Goal: Manage account settings

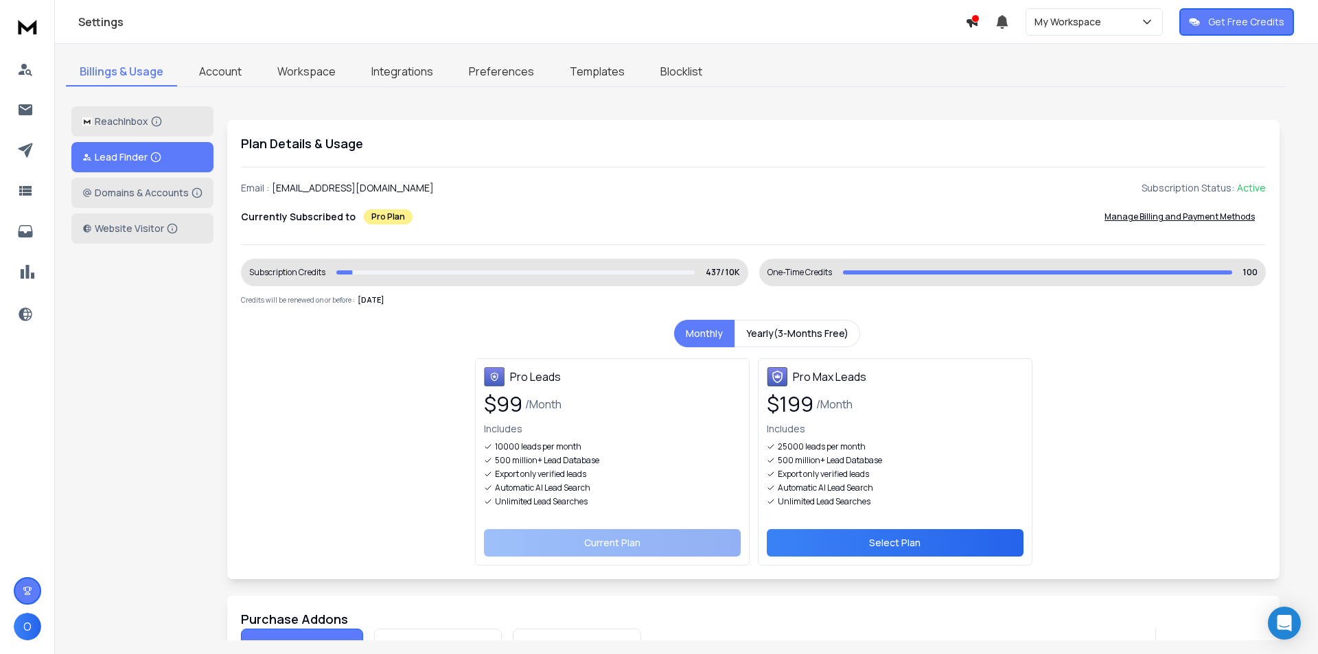
click at [152, 190] on button "Domains & Accounts" at bounding box center [142, 193] width 142 height 30
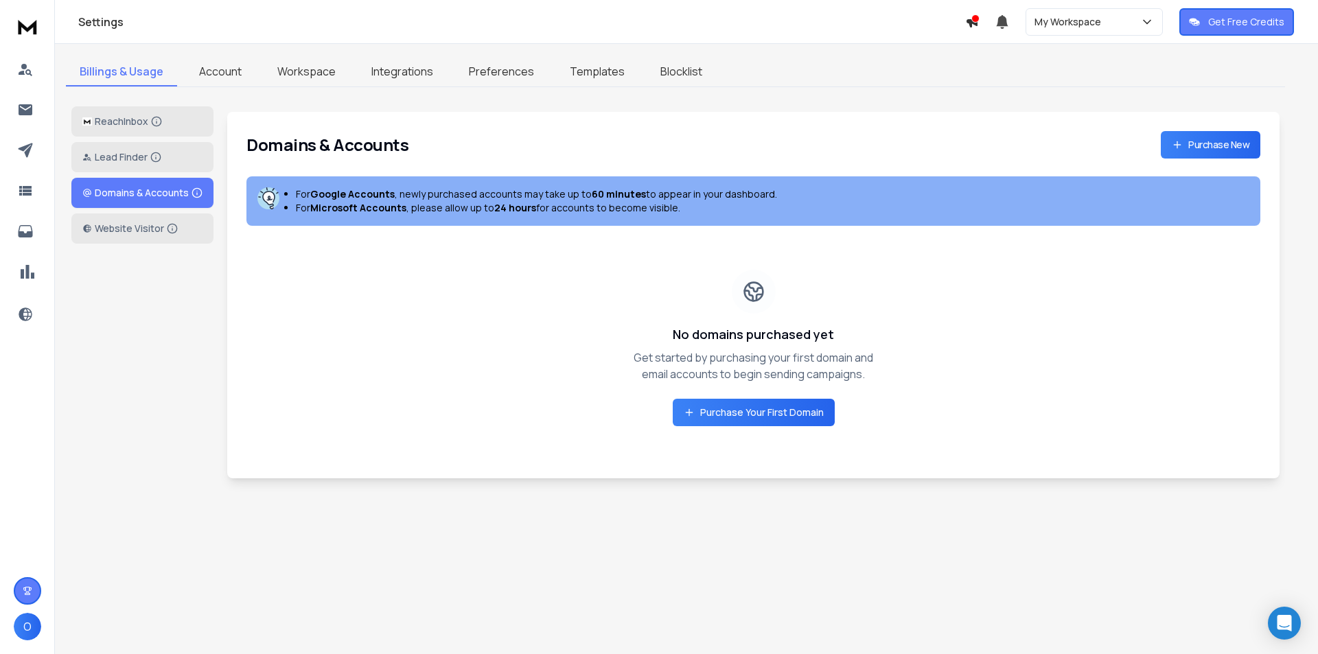
click at [146, 223] on button "Website Visitor" at bounding box center [142, 228] width 142 height 30
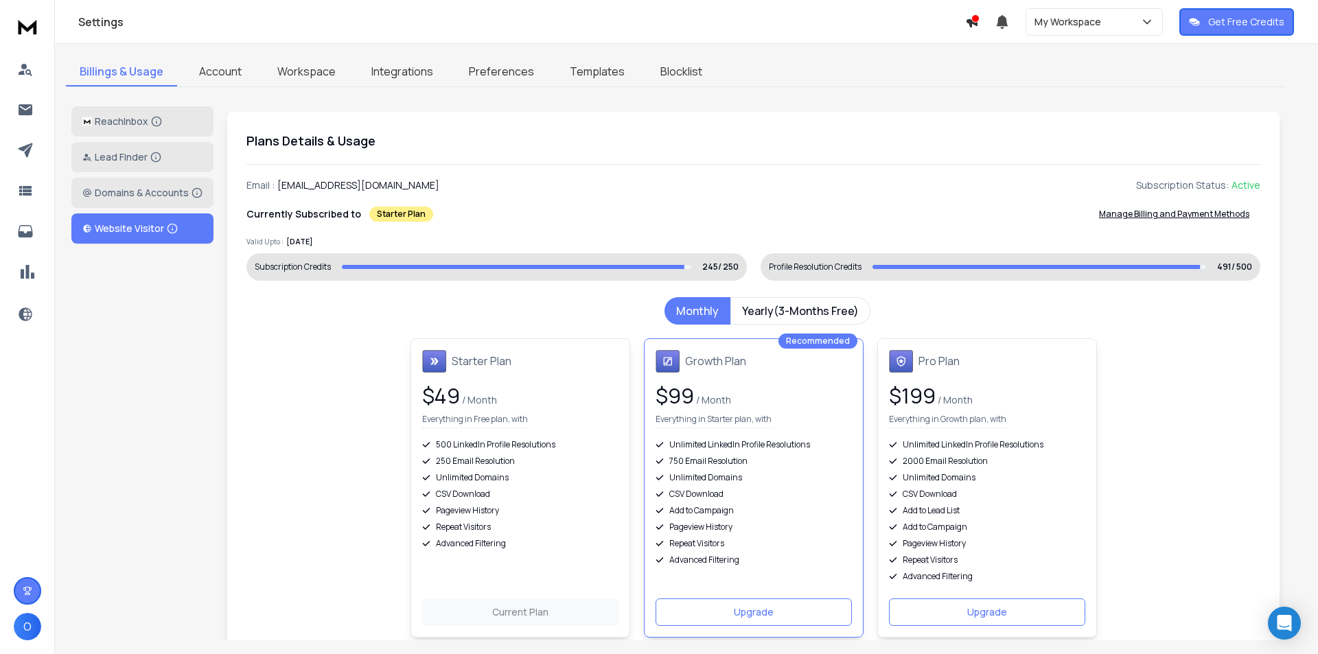
click at [110, 125] on button "ReachInbox" at bounding box center [142, 121] width 142 height 30
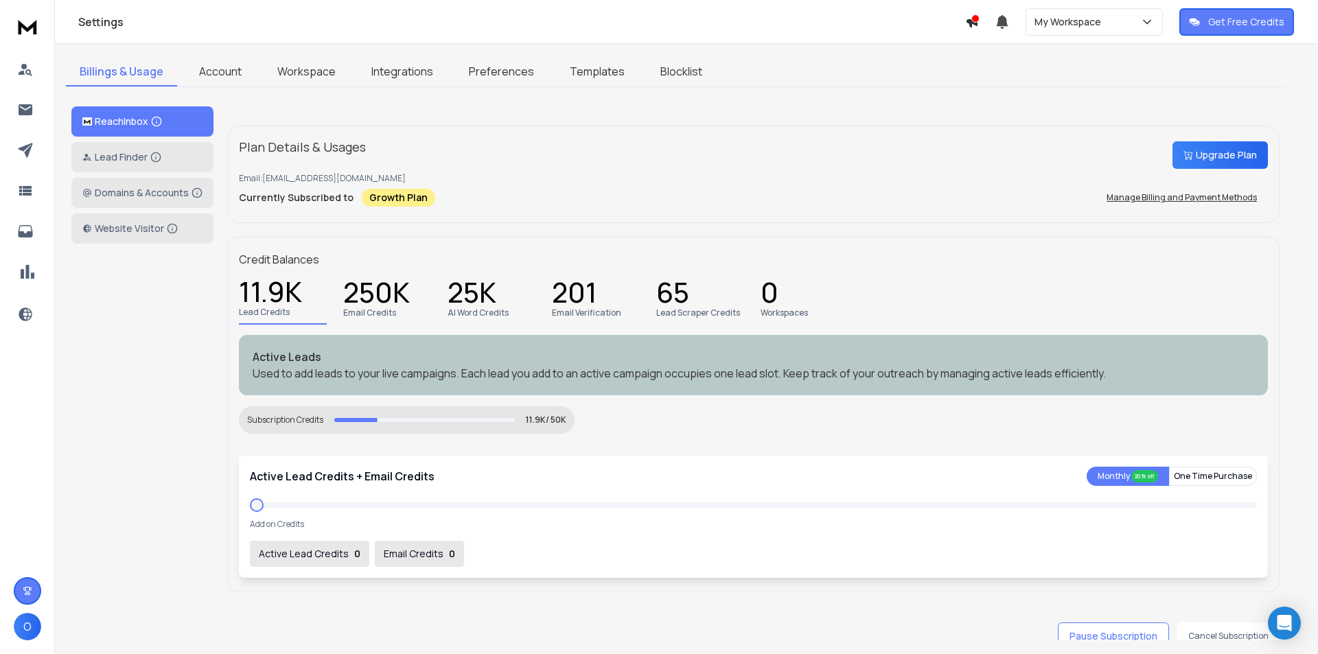
click at [121, 200] on button "Domains & Accounts" at bounding box center [142, 193] width 142 height 30
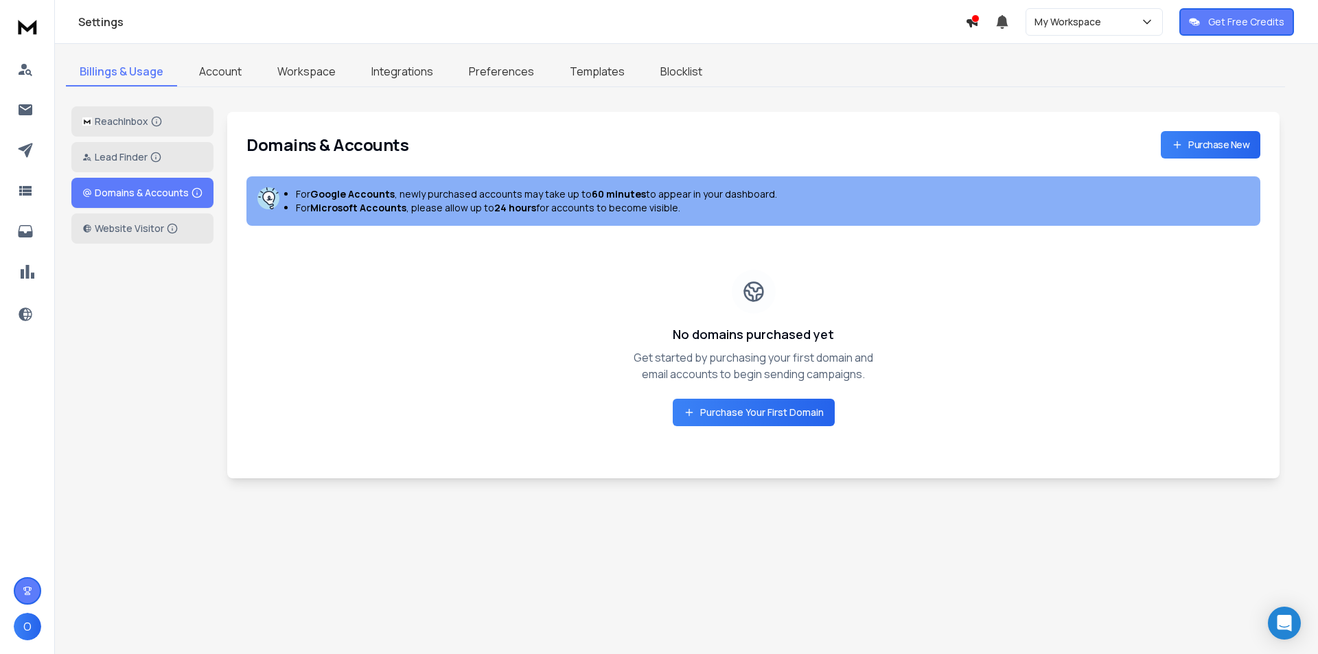
click at [135, 150] on button "Lead Finder" at bounding box center [142, 157] width 142 height 30
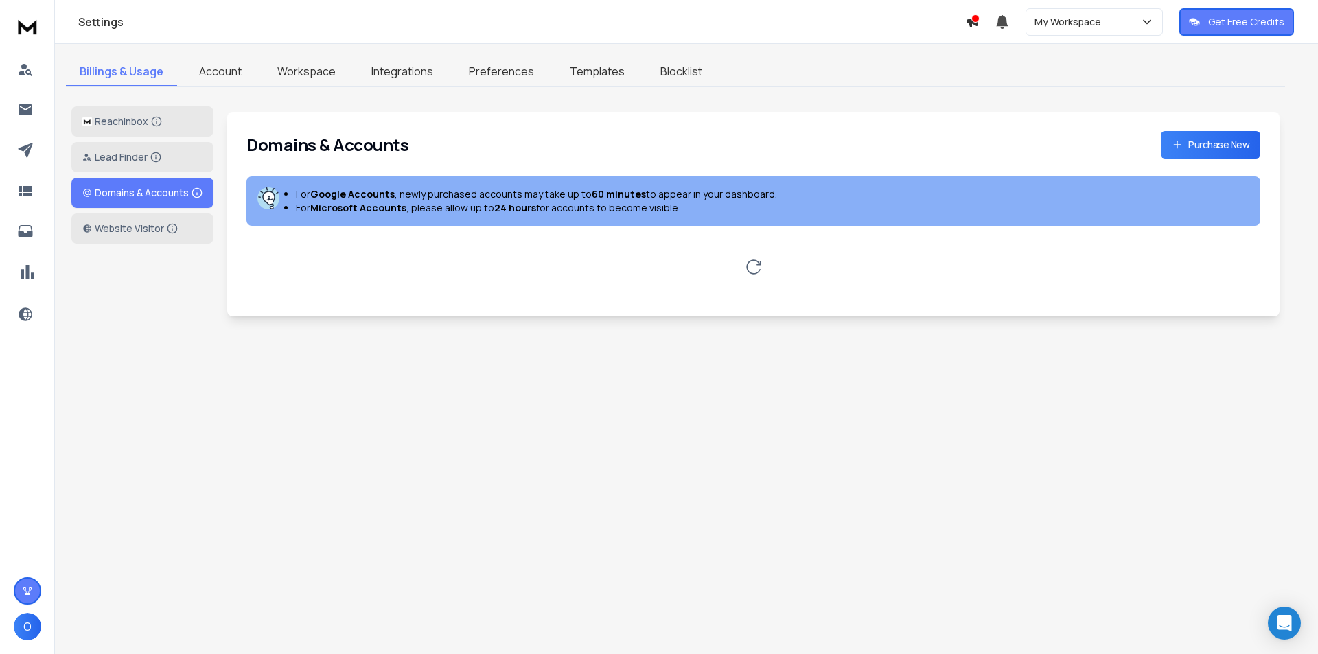
click at [123, 189] on button "Domains & Accounts" at bounding box center [142, 193] width 142 height 30
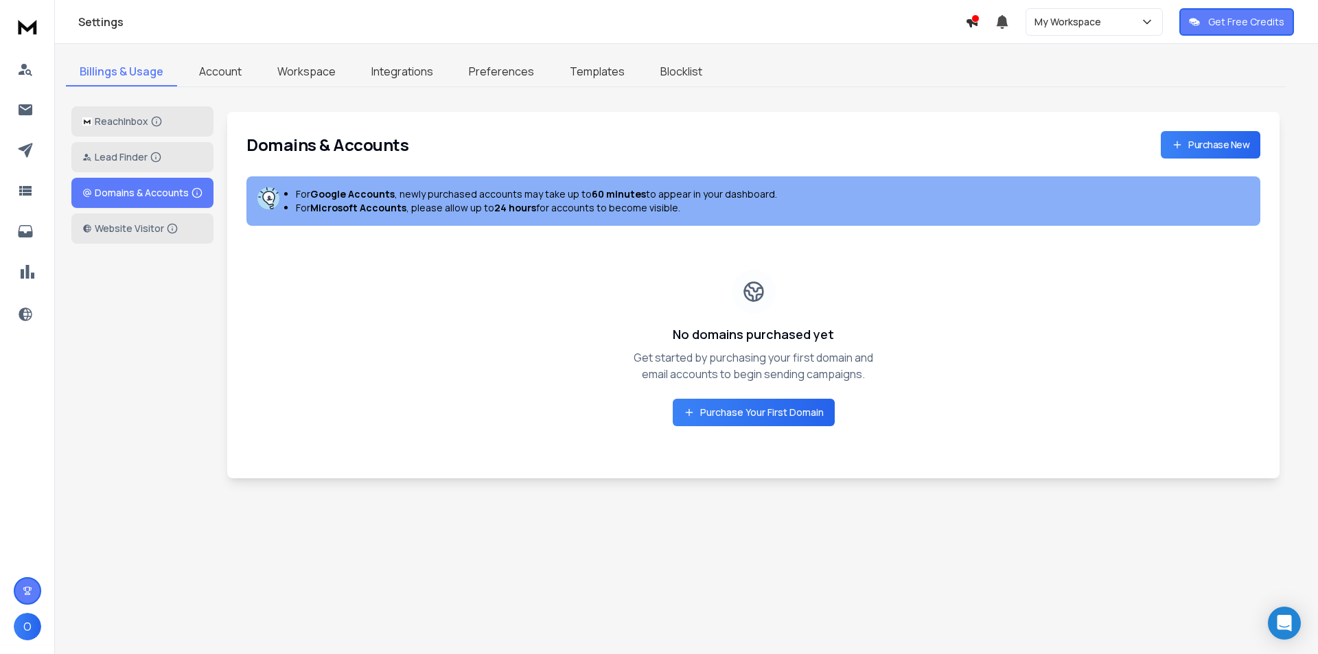
click at [723, 402] on link "Purchase Your First Domain" at bounding box center [754, 412] width 162 height 27
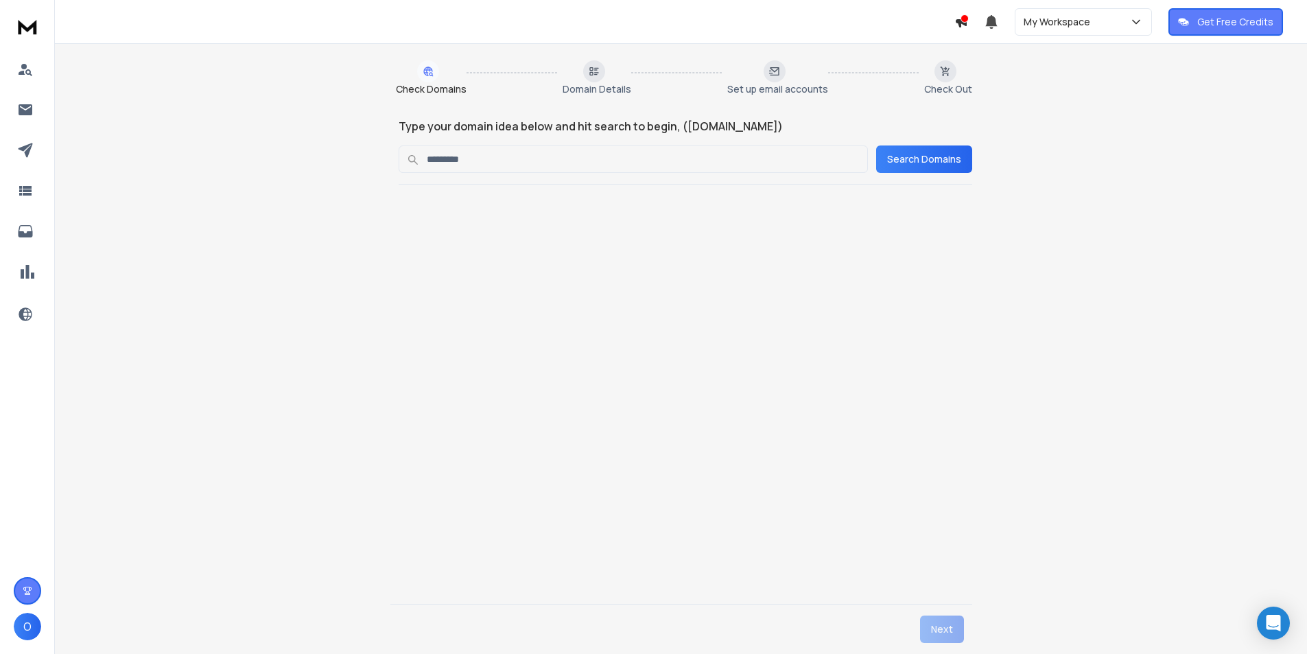
click at [513, 156] on input at bounding box center [633, 159] width 469 height 27
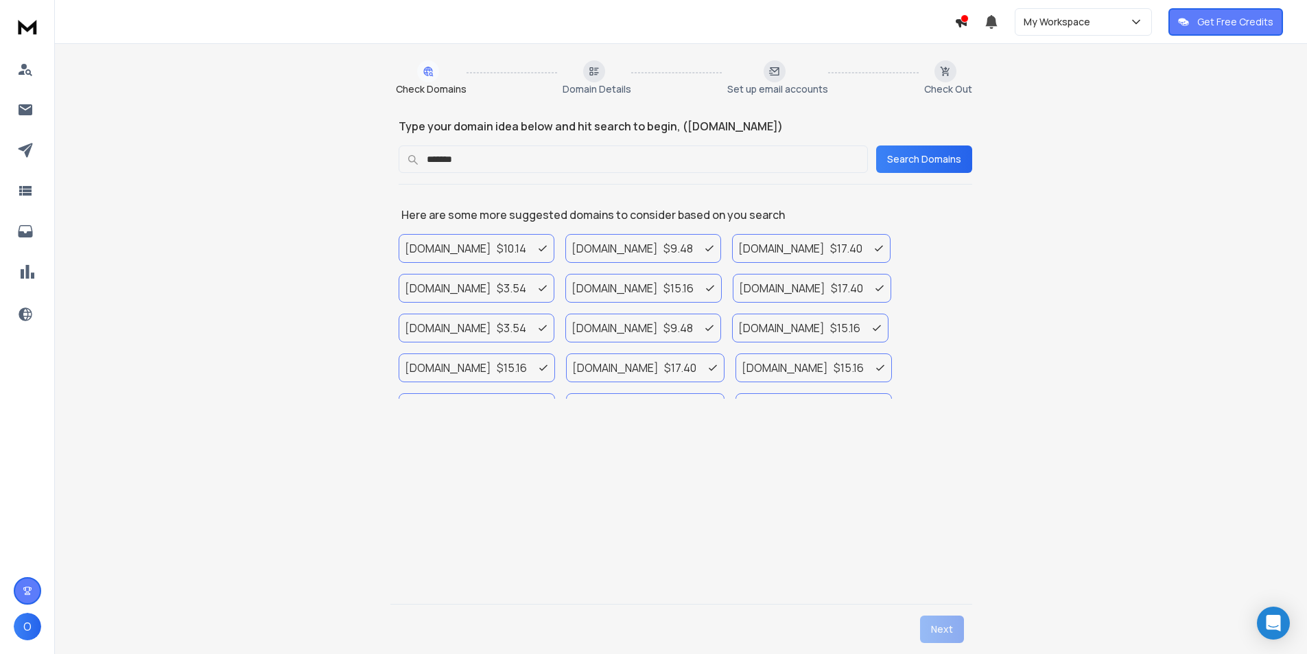
type input "*******"
click at [633, 248] on h3 "digitaltechnologies.biz" at bounding box center [615, 248] width 86 height 16
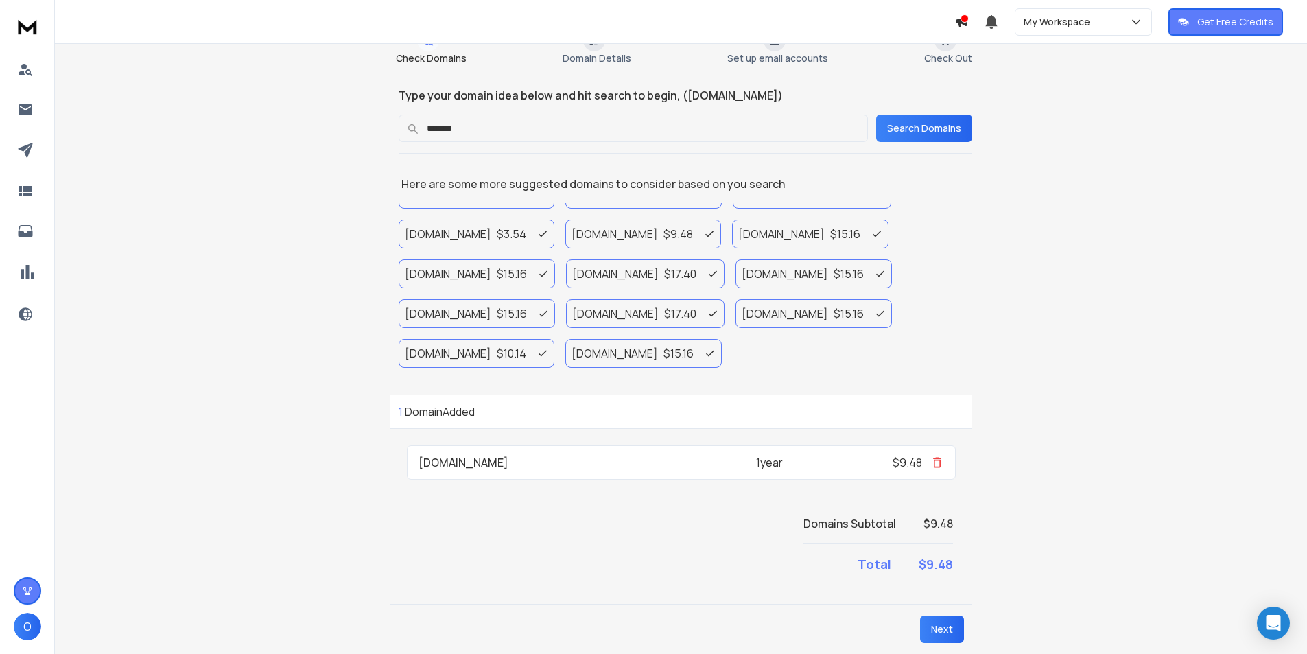
scroll to position [44, 0]
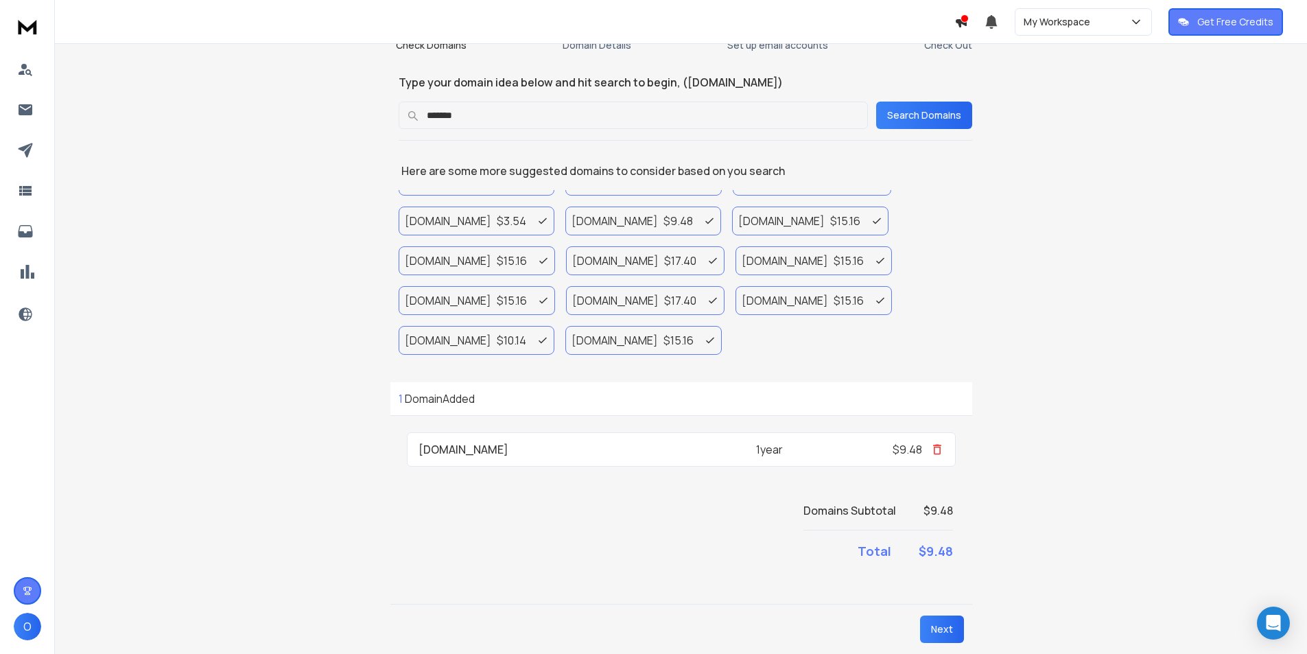
click at [491, 332] on h3 "wwwdigital.org" at bounding box center [448, 340] width 86 height 16
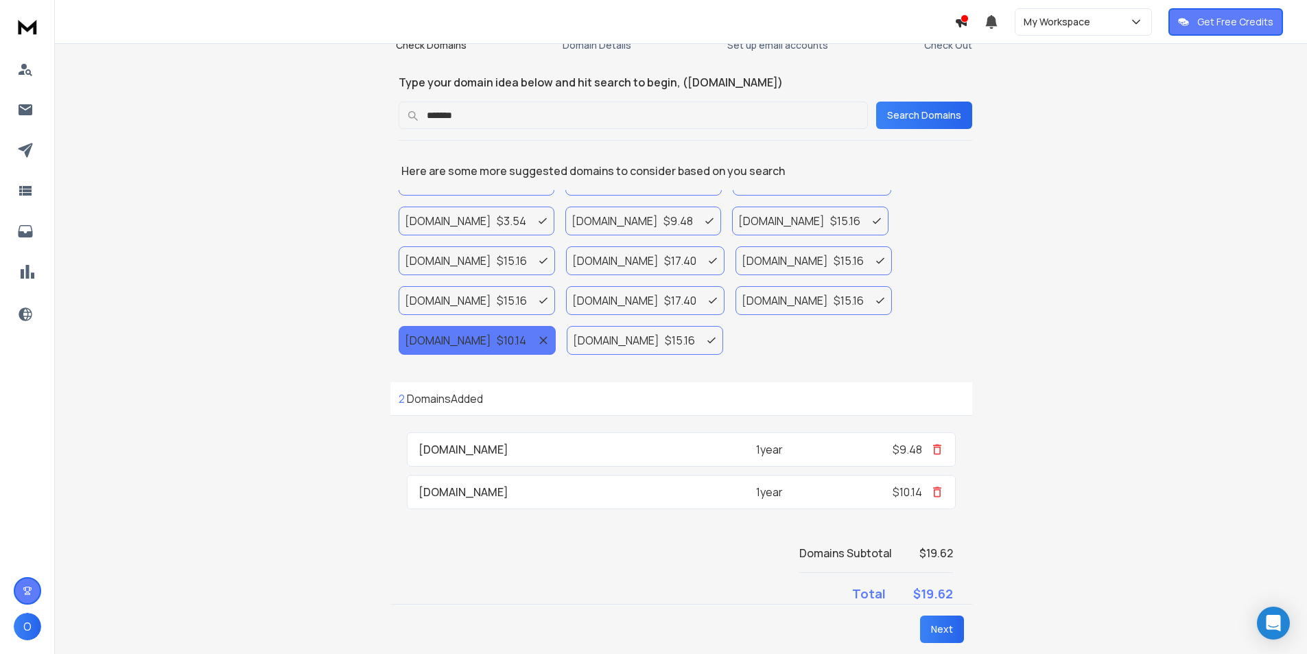
click at [491, 332] on h3 "wwwdigital.org" at bounding box center [448, 340] width 86 height 16
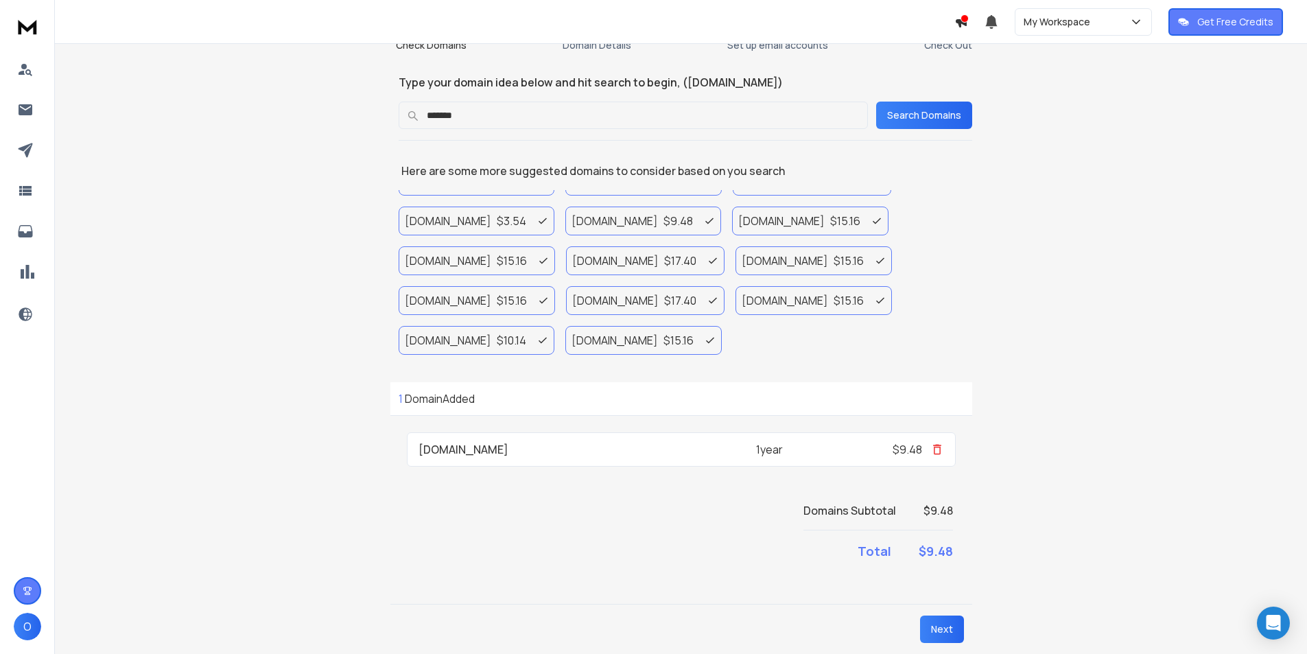
click at [946, 625] on button "Next" at bounding box center [942, 629] width 44 height 27
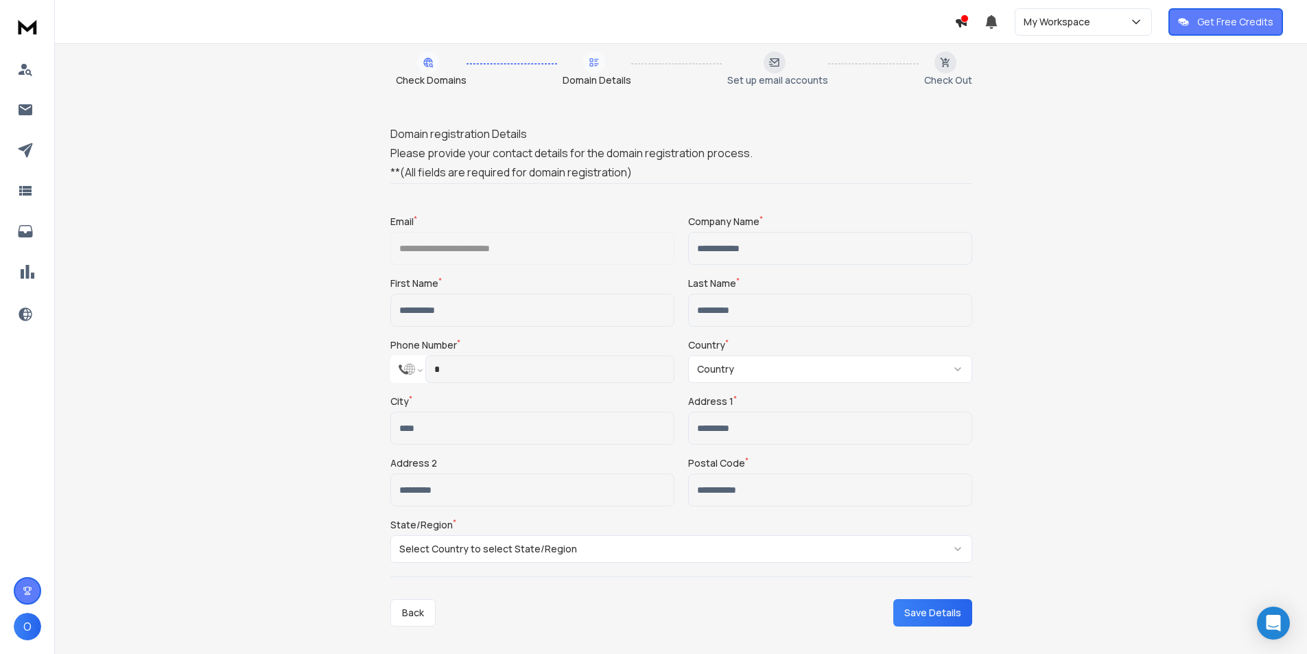
scroll to position [9, 0]
click at [730, 242] on input "text" at bounding box center [830, 248] width 284 height 33
click at [342, 349] on section "**********" at bounding box center [681, 341] width 1253 height 613
click at [493, 554] on button "Select Country to select State/Region" at bounding box center [682, 548] width 582 height 27
click at [332, 475] on section "**********" at bounding box center [681, 341] width 1253 height 613
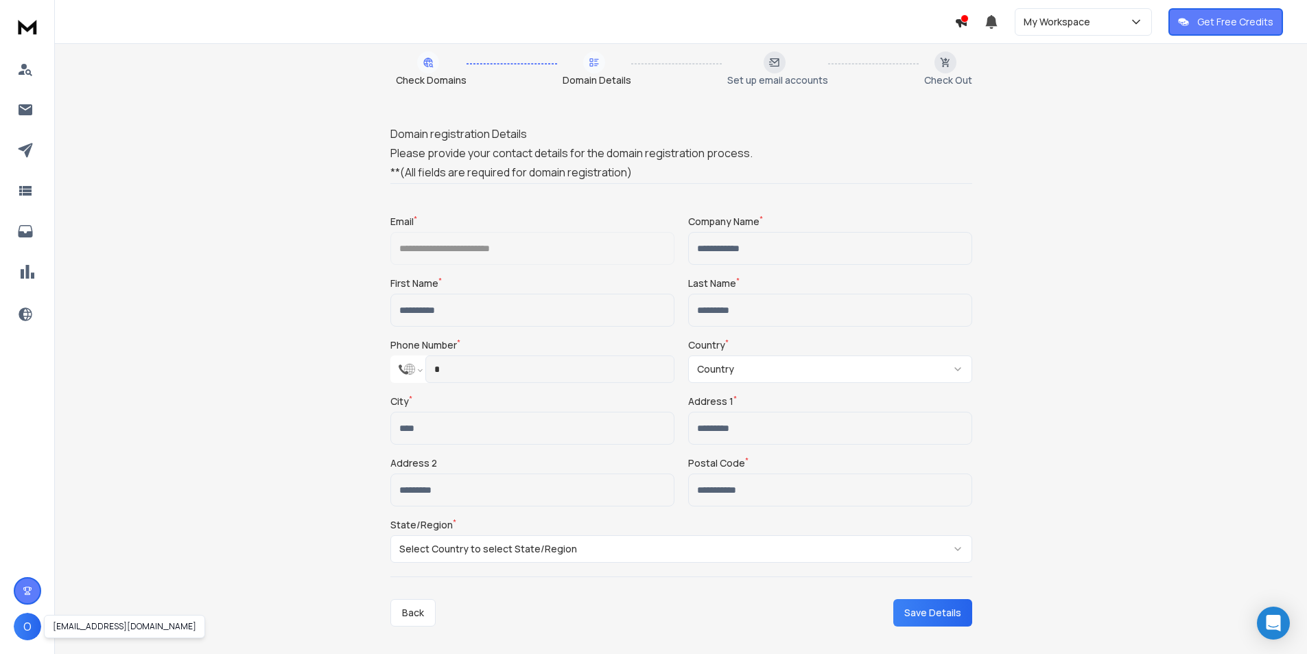
click at [24, 632] on span "O" at bounding box center [27, 626] width 27 height 27
click at [86, 632] on p "Logout" at bounding box center [82, 626] width 33 height 14
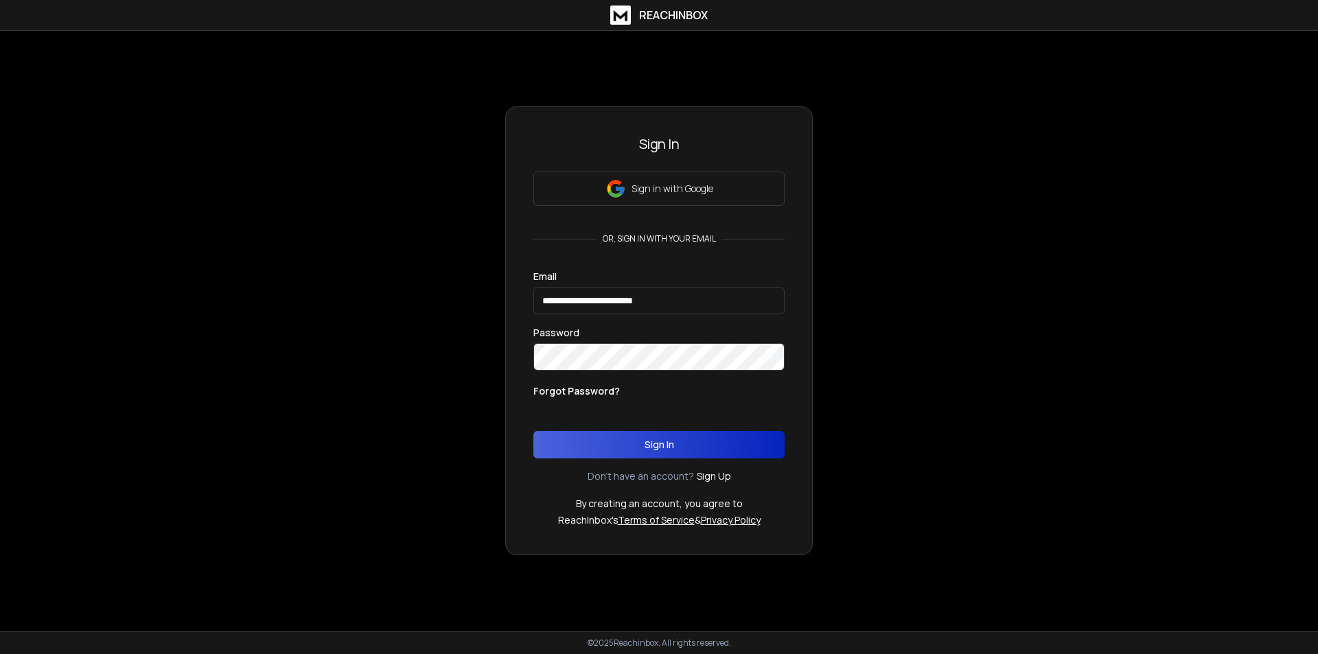
drag, startPoint x: 613, startPoint y: 290, endPoint x: 615, endPoint y: 299, distance: 8.5
click at [613, 290] on input "**********" at bounding box center [658, 300] width 251 height 27
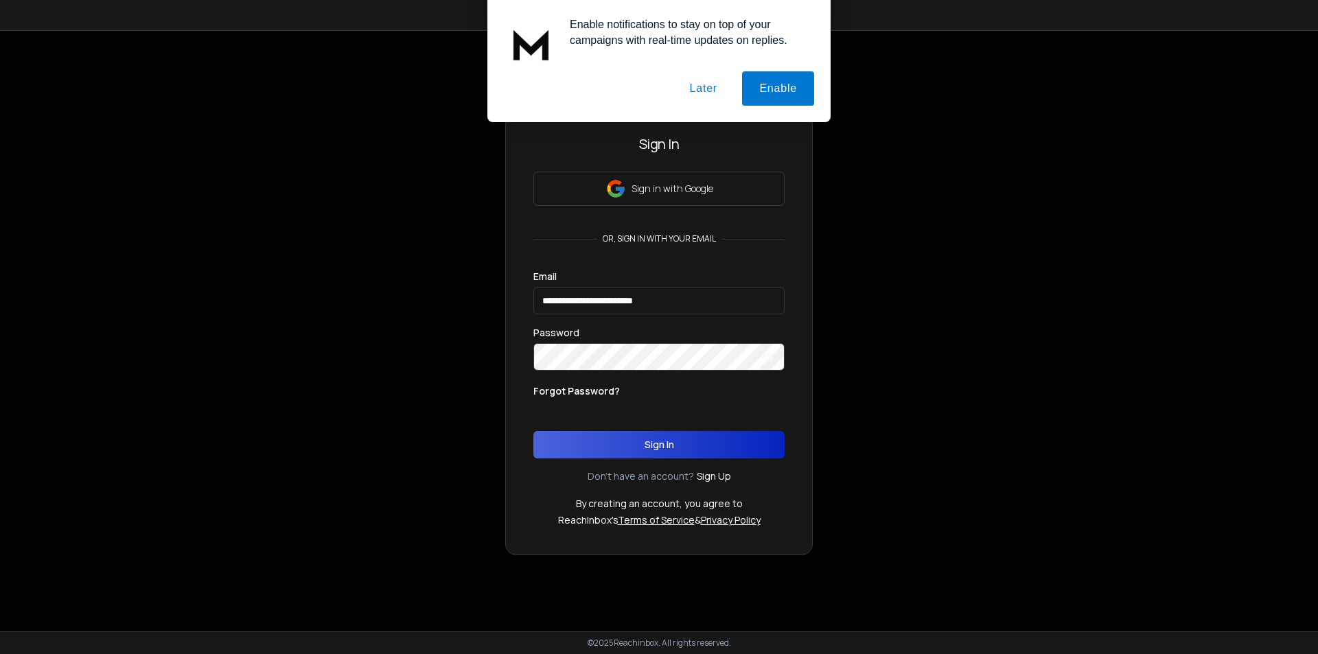
click at [129, 149] on div "**********" at bounding box center [659, 331] width 1318 height 546
drag, startPoint x: 648, startPoint y: 304, endPoint x: 647, endPoint y: 314, distance: 9.6
click at [648, 304] on input "**********" at bounding box center [658, 300] width 251 height 27
type input "**********"
click at [645, 452] on button "Sign In" at bounding box center [658, 444] width 251 height 27
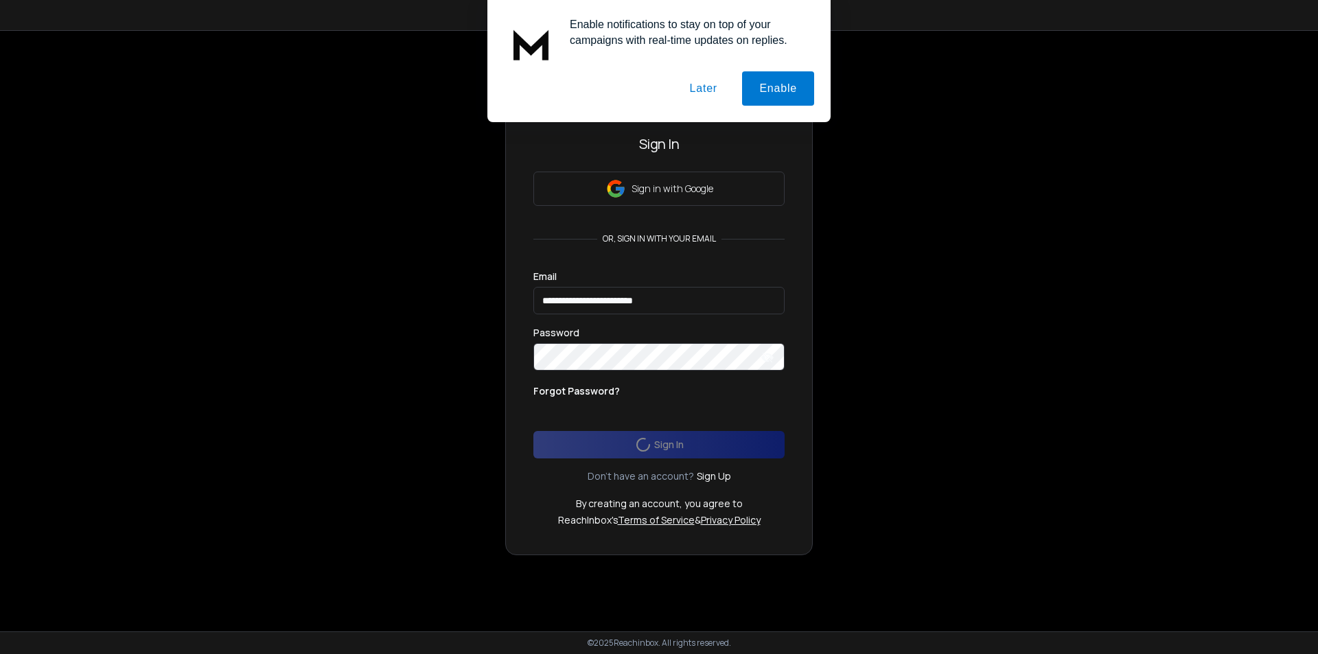
click at [715, 91] on button "Later" at bounding box center [703, 88] width 62 height 34
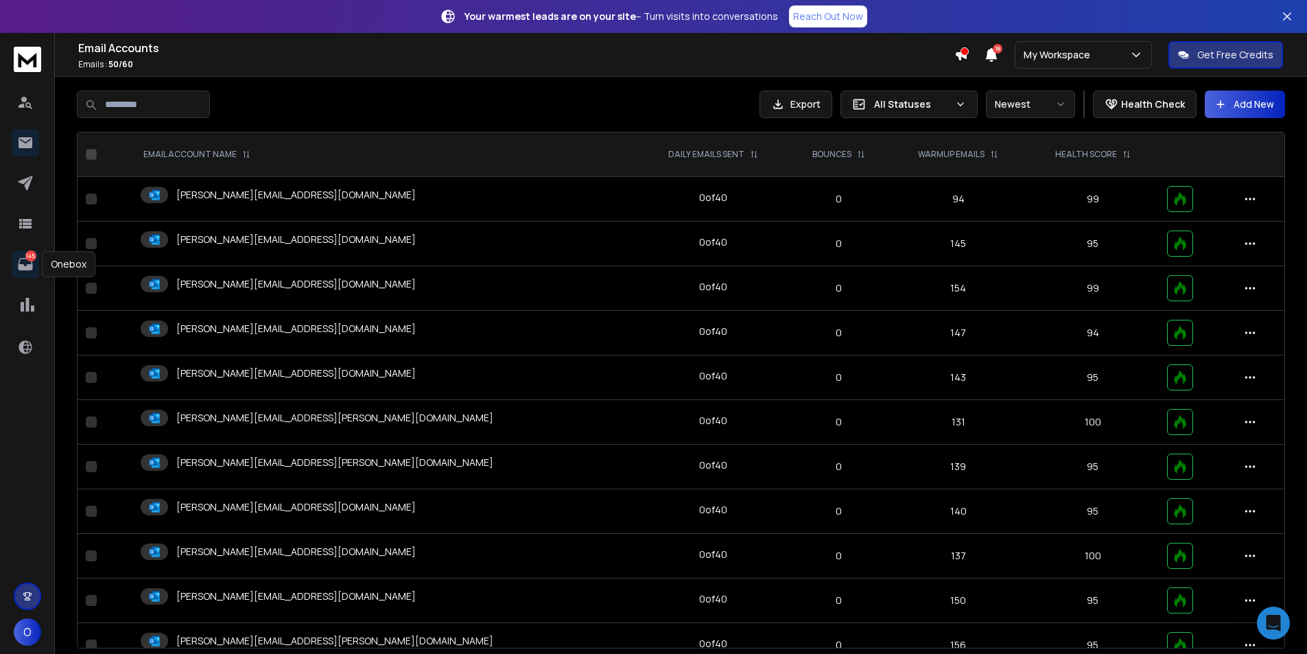
click at [23, 266] on icon at bounding box center [25, 264] width 14 height 12
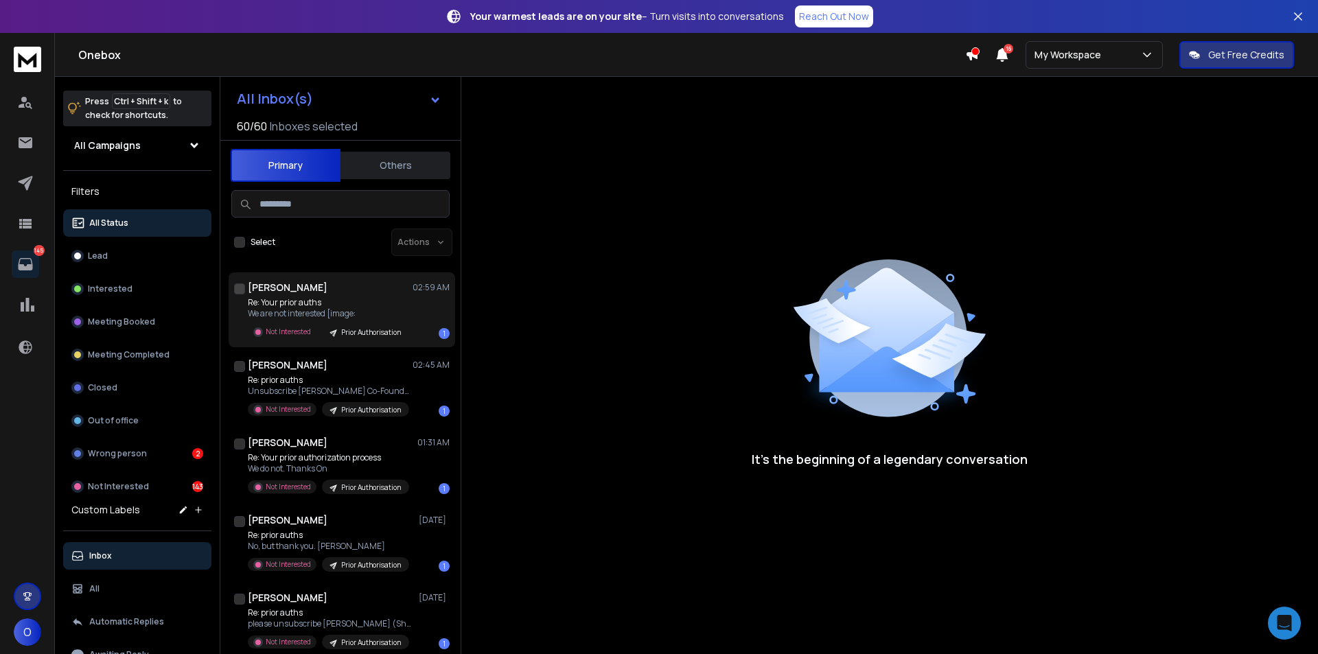
click at [380, 303] on p "Re: Your prior auths" at bounding box center [328, 302] width 161 height 11
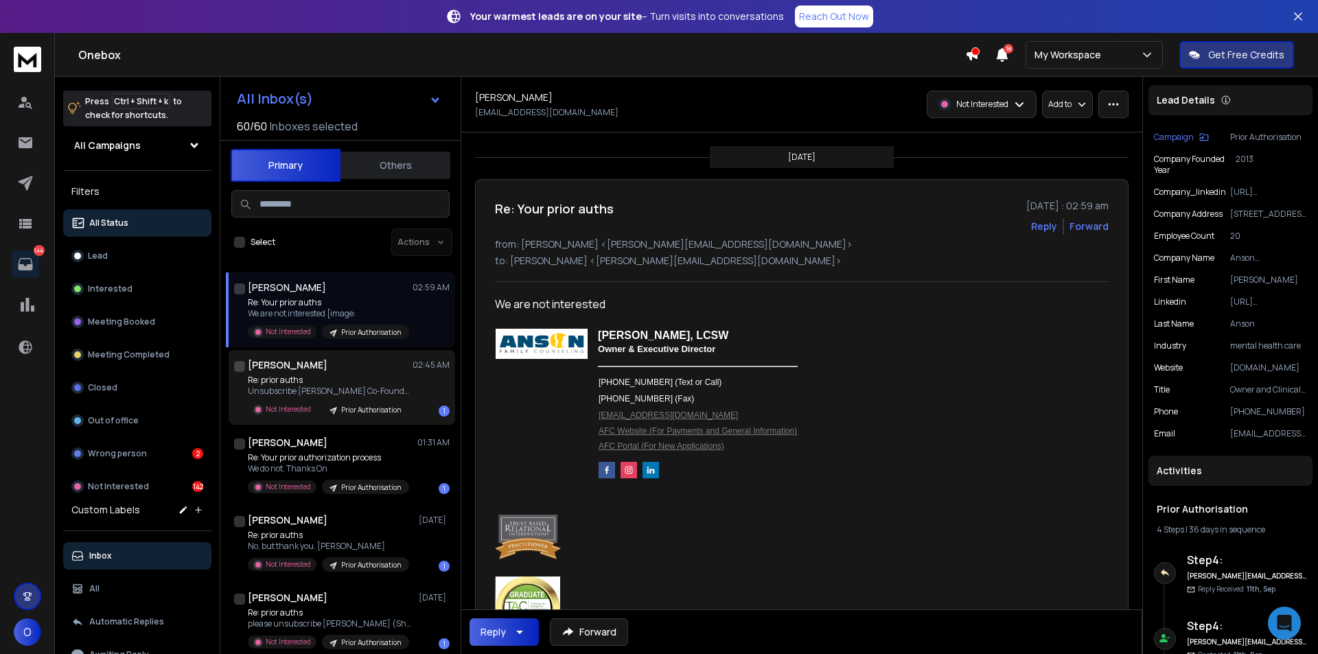
click at [375, 377] on p "Re: prior auths" at bounding box center [330, 380] width 165 height 11
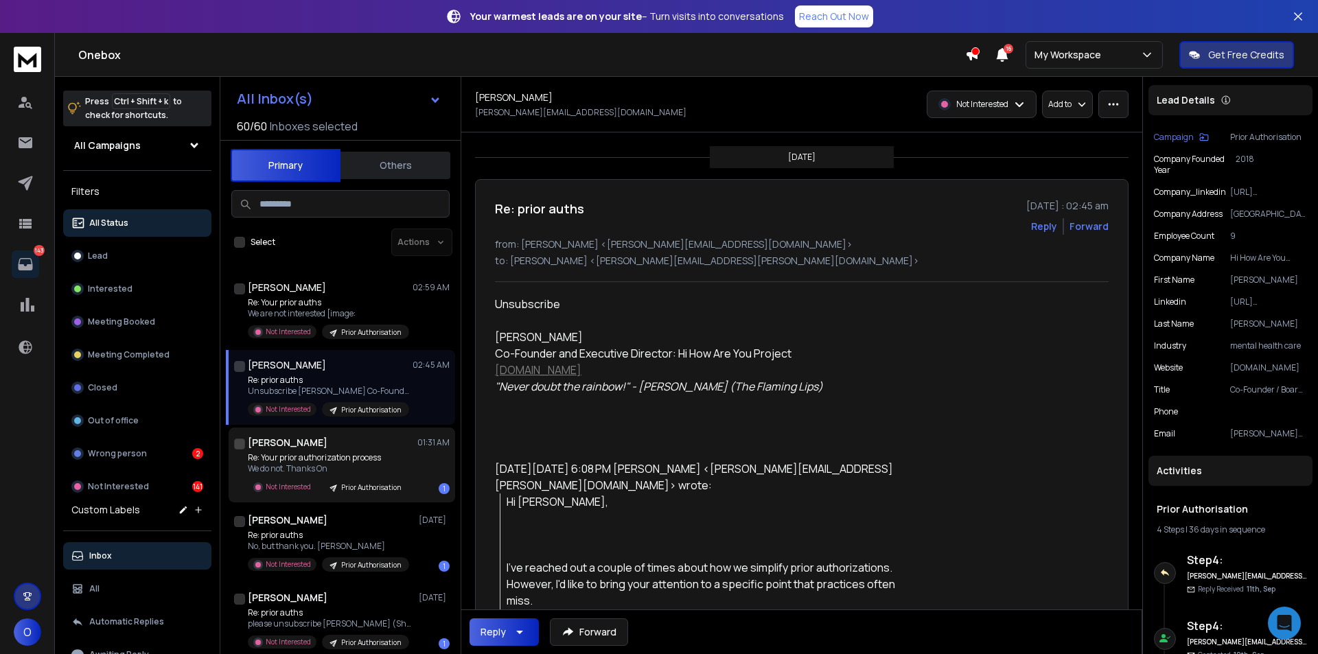
scroll to position [69, 0]
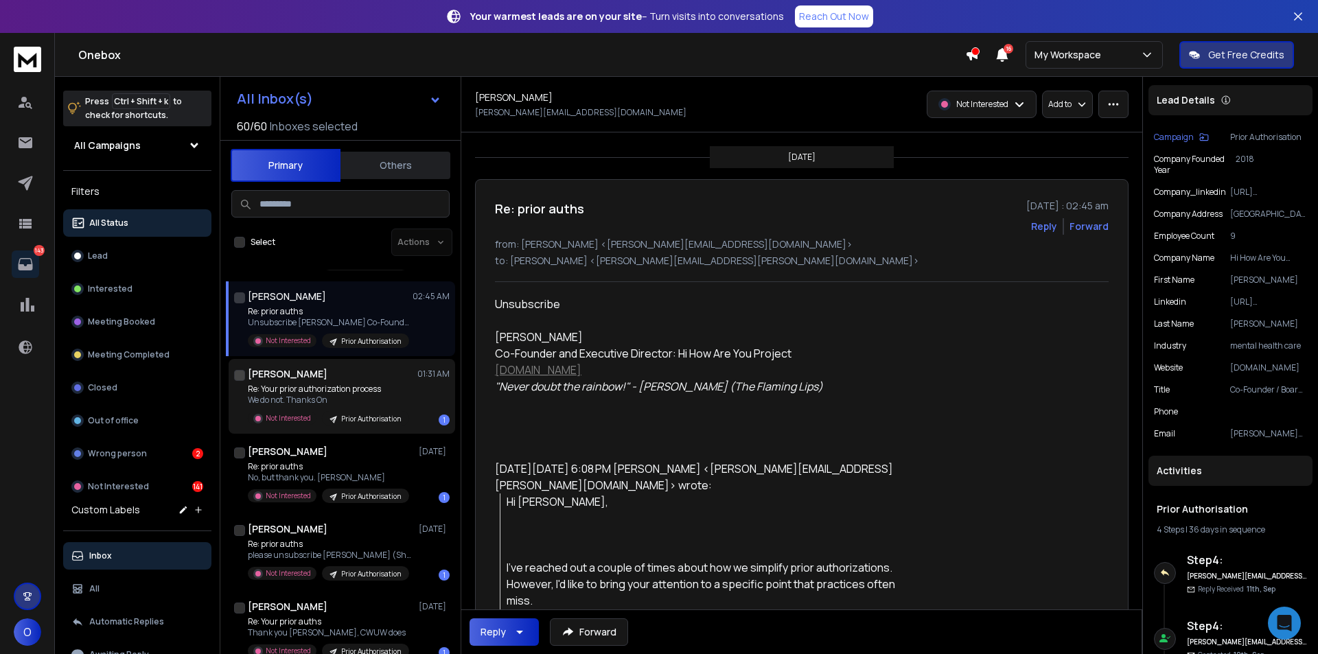
click at [349, 391] on p "Re: Your prior authorization process" at bounding box center [328, 389] width 161 height 11
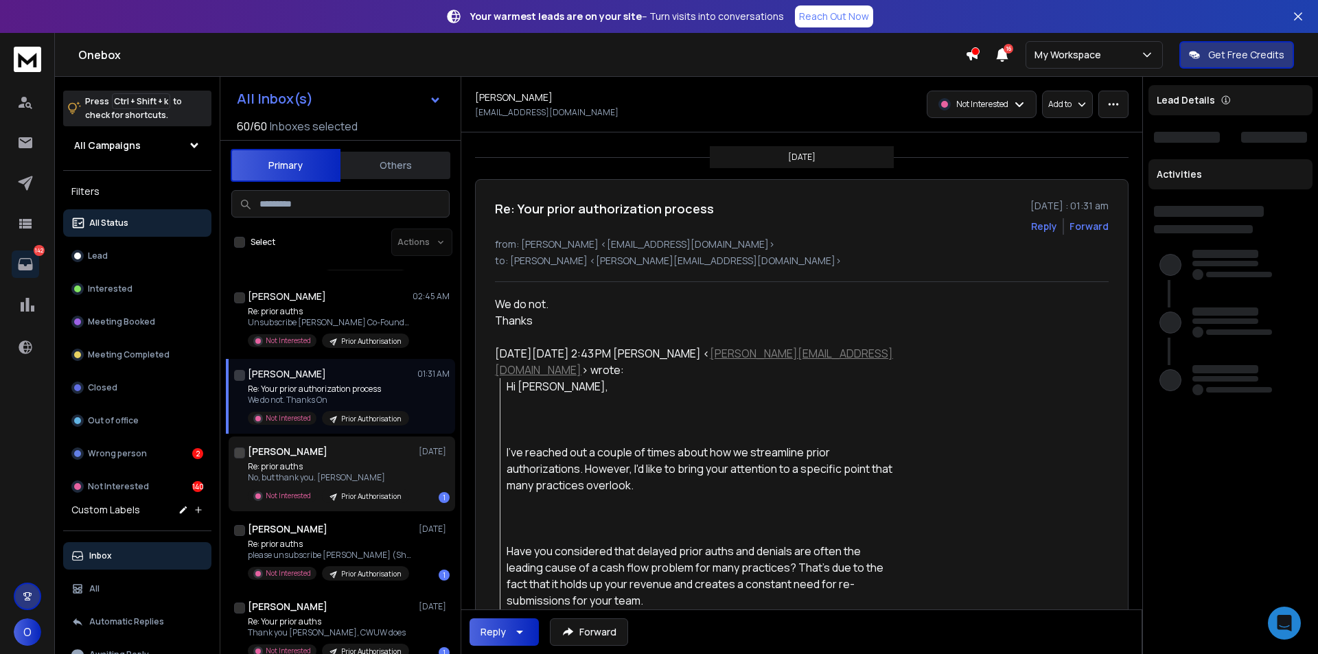
click at [343, 458] on div "Richard Loebl 10 Sep" at bounding box center [349, 452] width 202 height 14
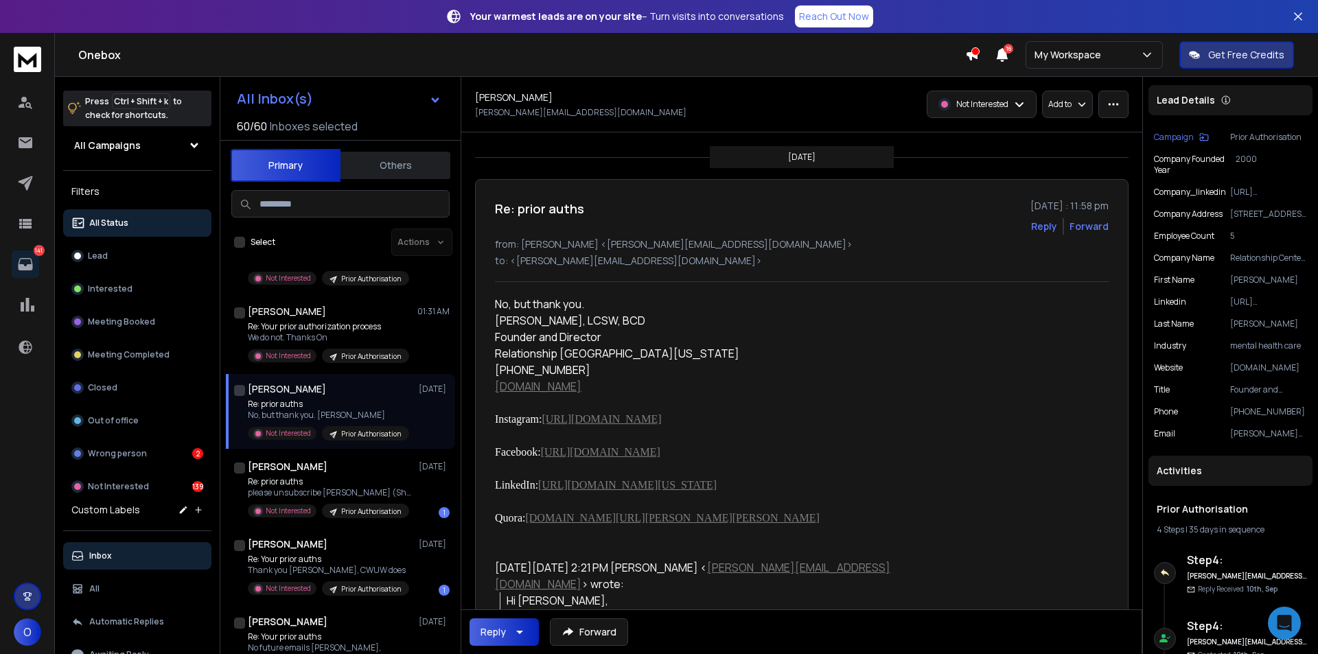
scroll to position [137, 0]
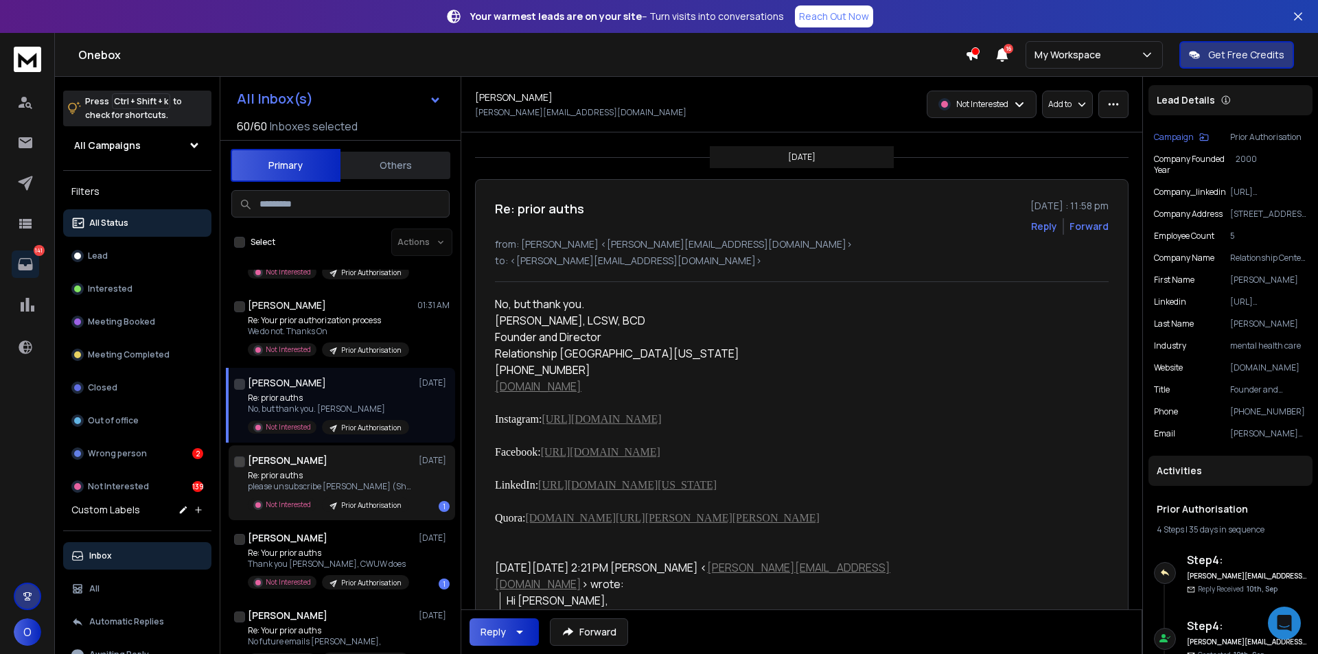
click at [340, 463] on div "Shifra Shine 10 Sep" at bounding box center [349, 461] width 202 height 14
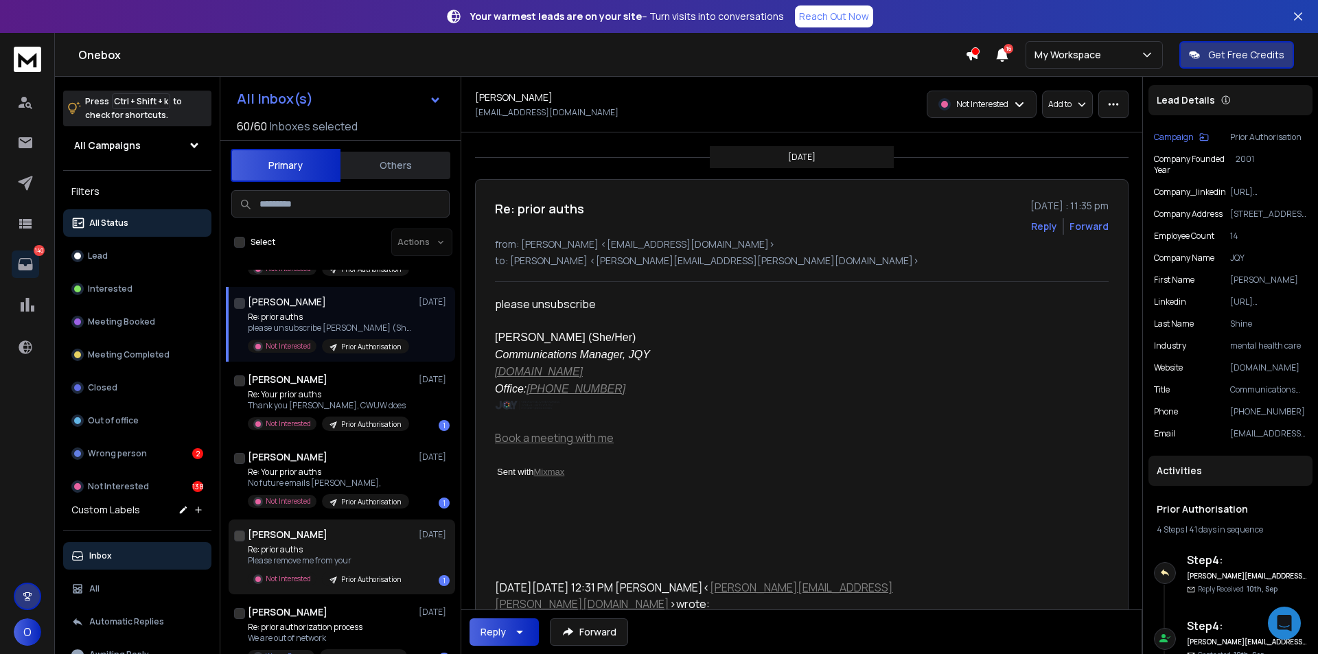
scroll to position [343, 0]
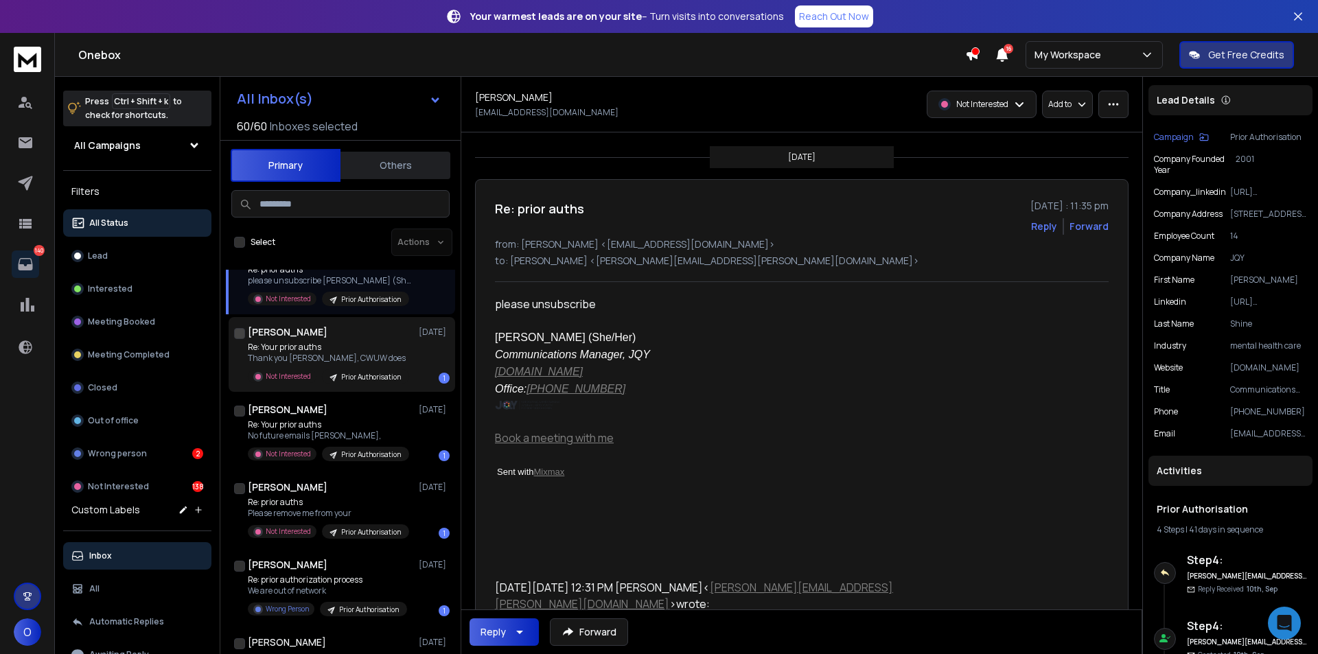
click at [333, 350] on p "Re: Your prior auths" at bounding box center [328, 347] width 161 height 11
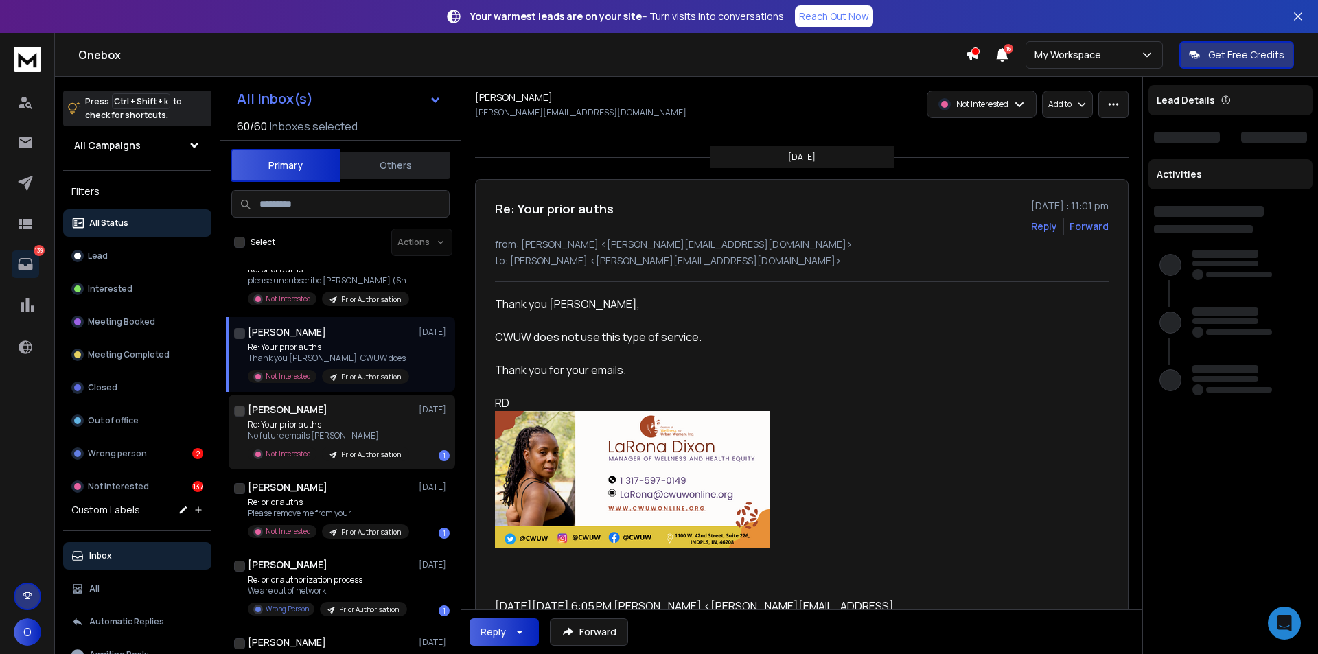
click at [332, 418] on div "Julie Martin 10 Sep Re: Your prior auths No future emails Julie Martin, Not Int…" at bounding box center [349, 432] width 202 height 58
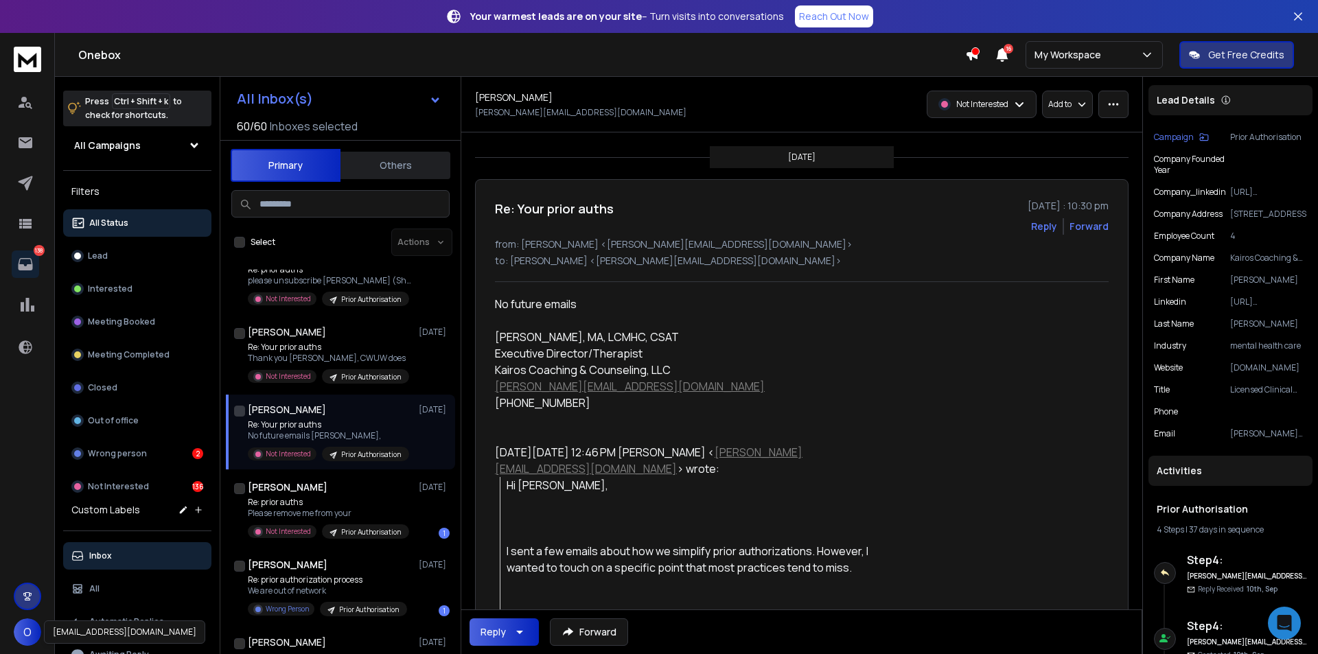
click at [27, 632] on span "O" at bounding box center [27, 631] width 27 height 27
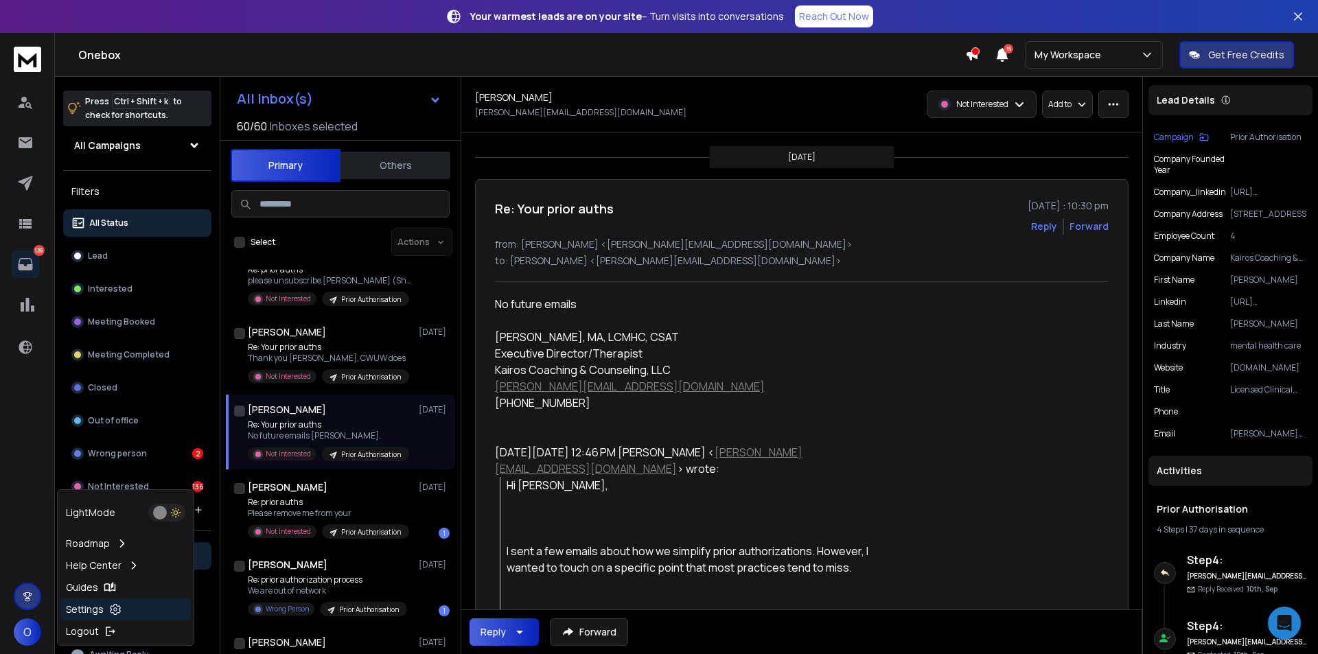
click at [91, 604] on p "Settings" at bounding box center [85, 610] width 38 height 14
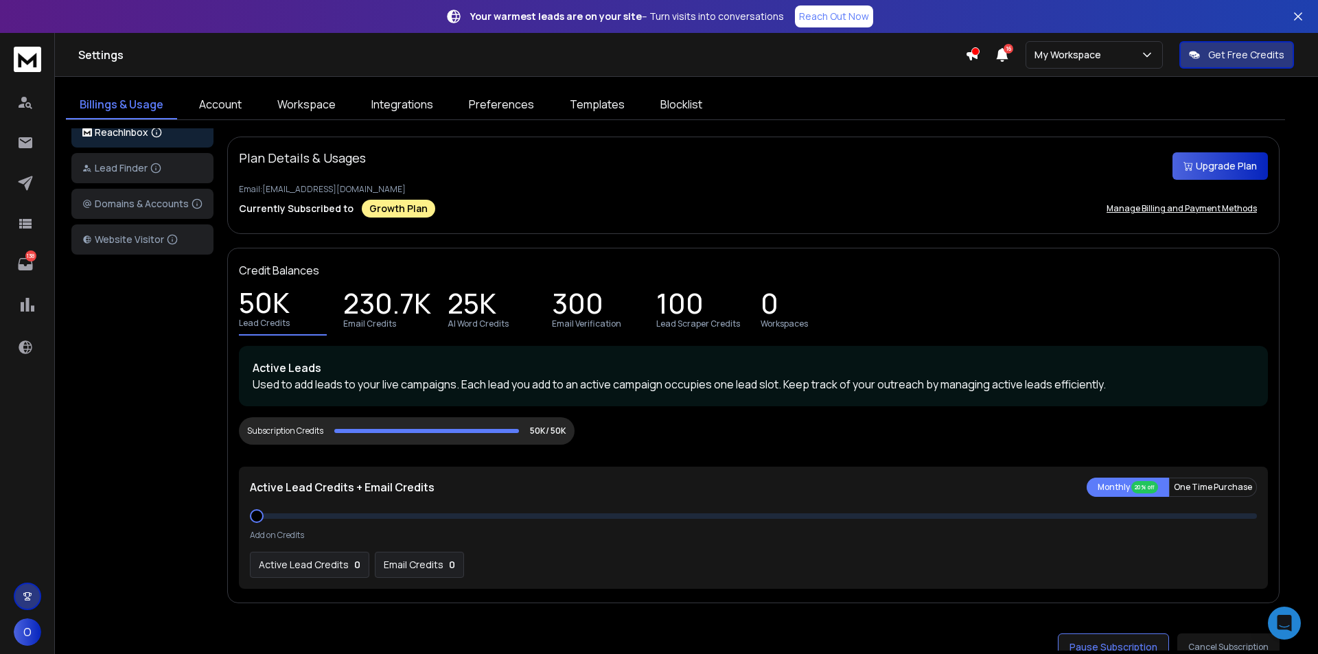
scroll to position [32, 0]
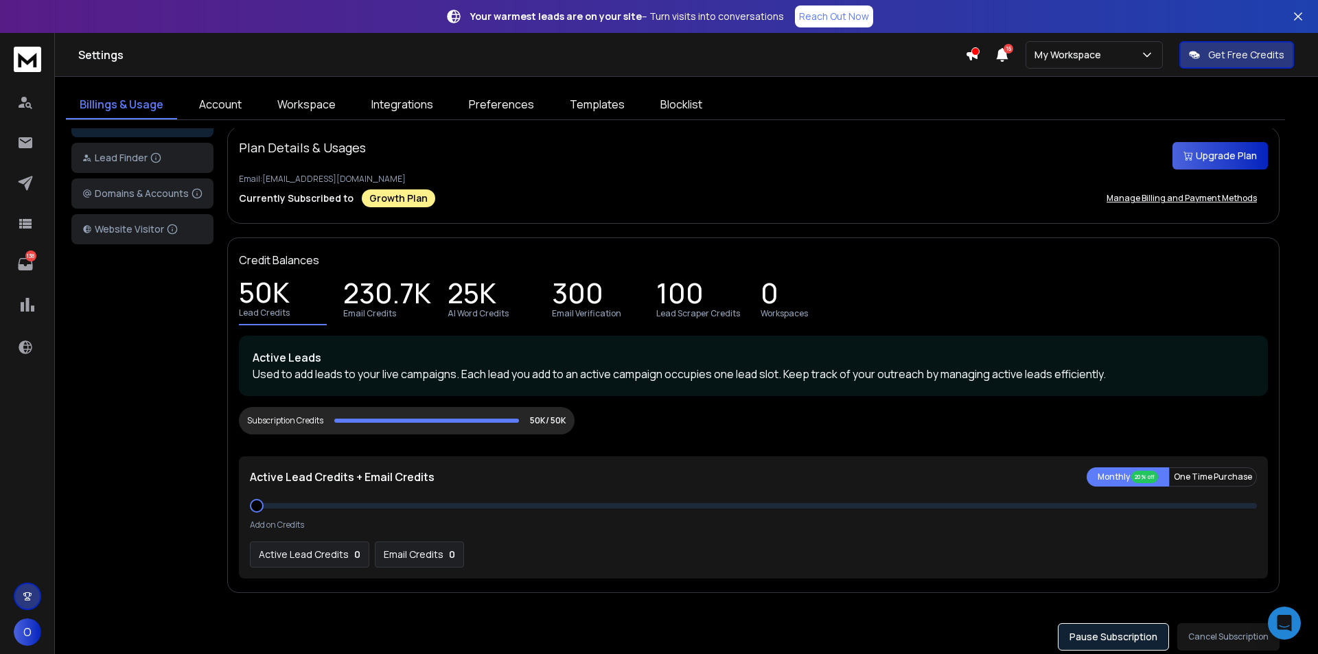
click at [1102, 639] on button "Pause Subscription" at bounding box center [1113, 636] width 111 height 27
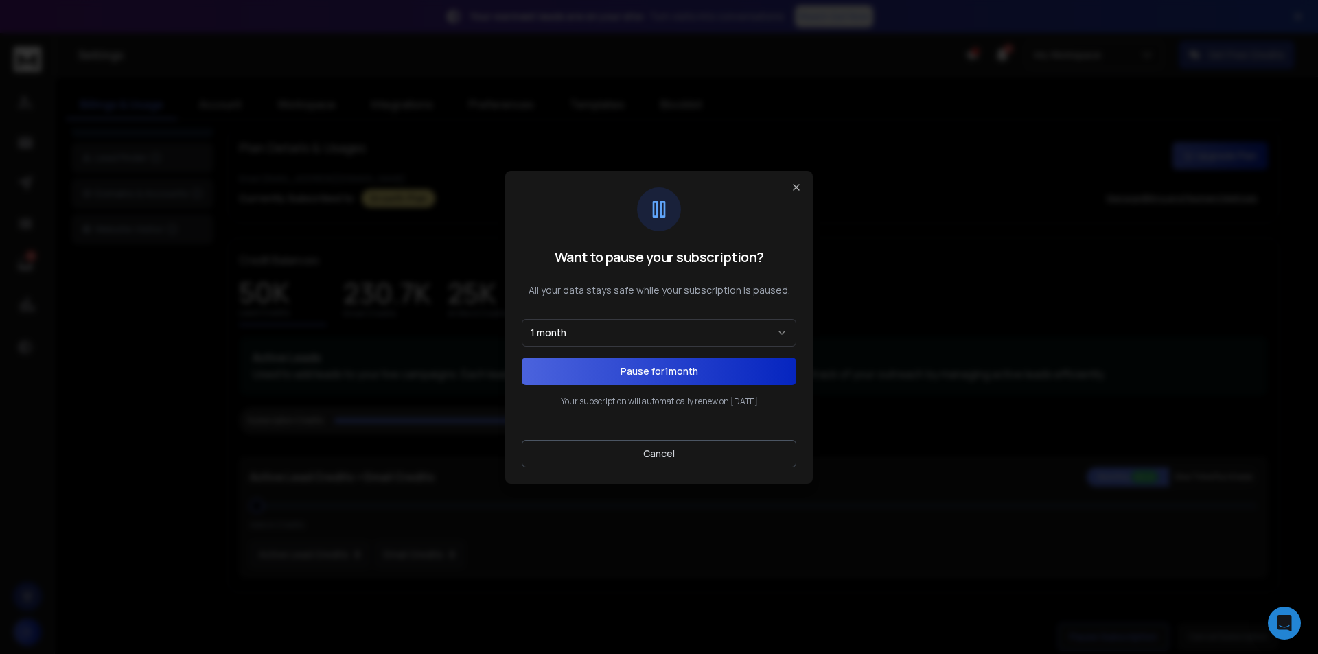
click at [574, 321] on body "Your warmest leads are on your site – Turn visits into conversations Reach Out …" at bounding box center [659, 327] width 1318 height 654
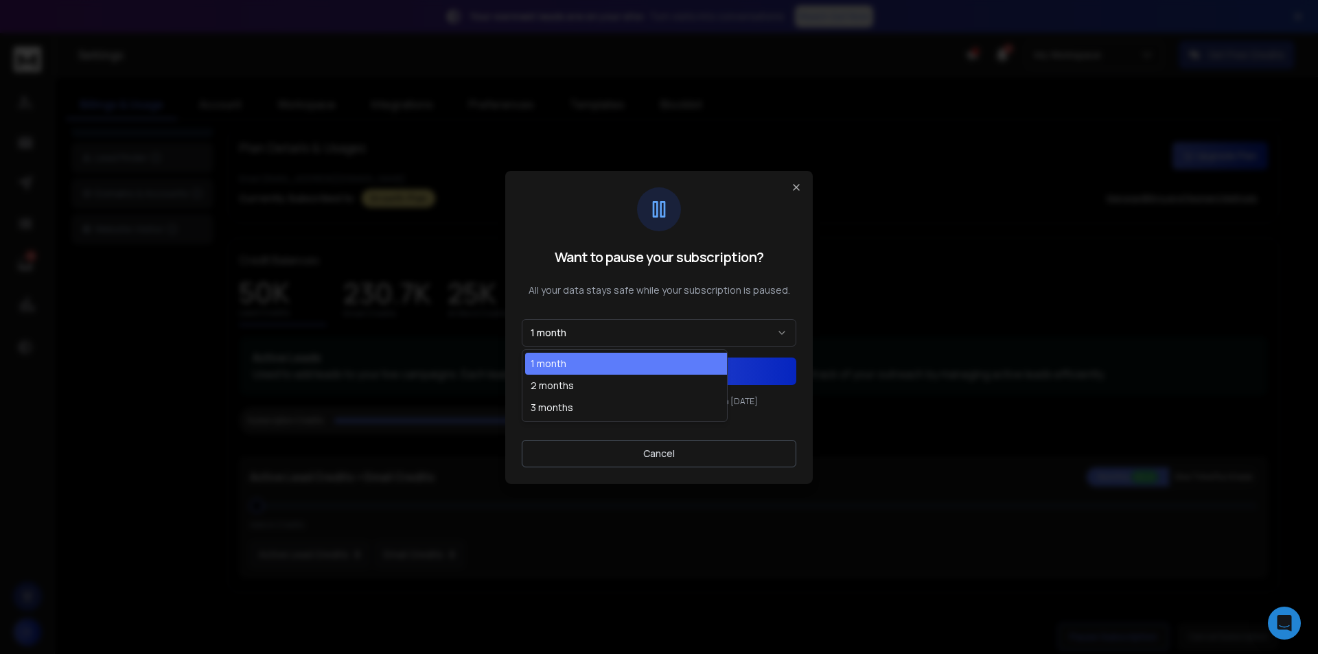
scroll to position [0, 3]
click at [641, 326] on body "Your warmest leads are on your site – Turn visits into conversations Reach Out …" at bounding box center [659, 327] width 1318 height 654
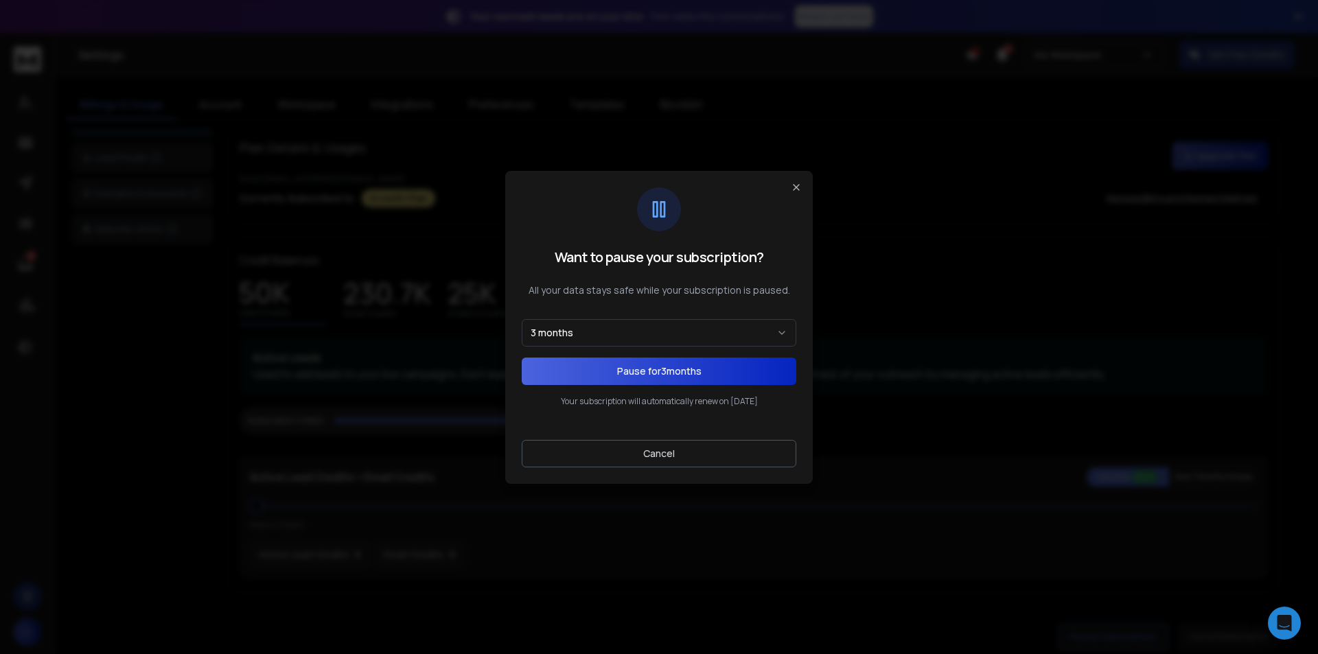
click at [668, 406] on p "Your subscription will automatically renew on Dec 17, 2025" at bounding box center [659, 401] width 275 height 11
click at [638, 334] on body "Your warmest leads are on your site – Turn visits into conversations Reach Out …" at bounding box center [659, 327] width 1318 height 654
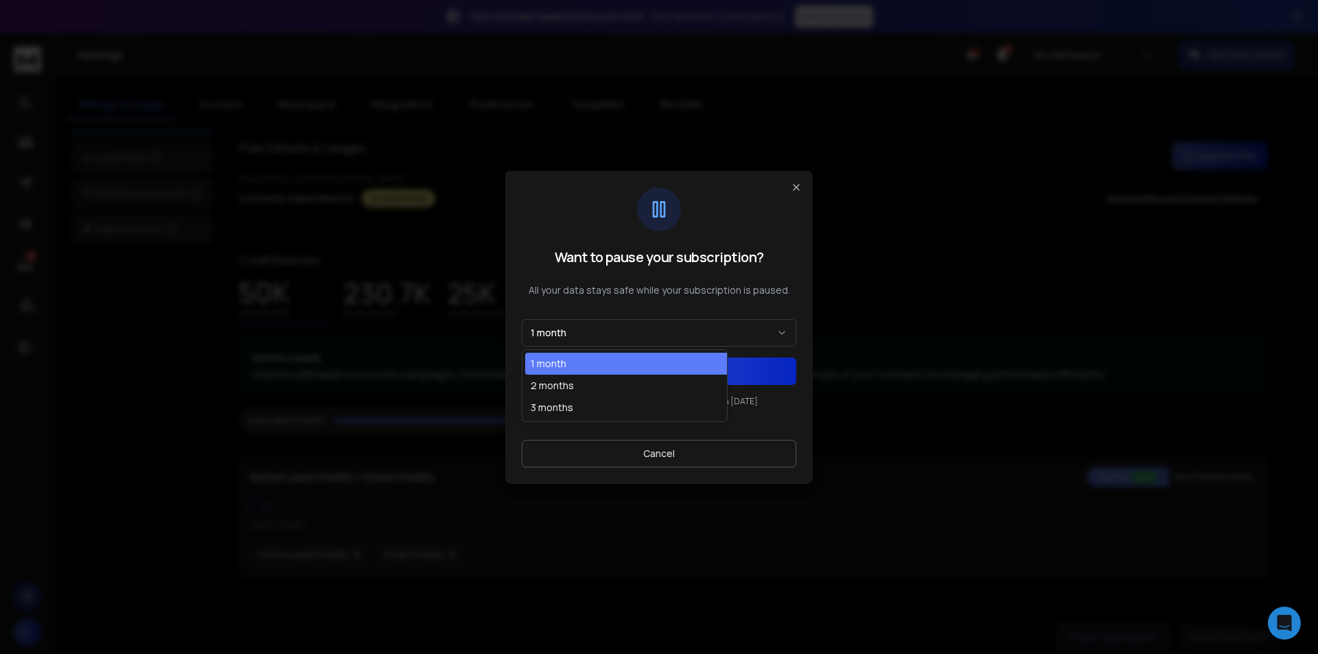
click at [602, 332] on body "Your warmest leads are on your site – Turn visits into conversations Reach Out …" at bounding box center [659, 327] width 1318 height 654
click at [614, 326] on body "Your warmest leads are on your site – Turn visits into conversations Reach Out …" at bounding box center [659, 327] width 1318 height 654
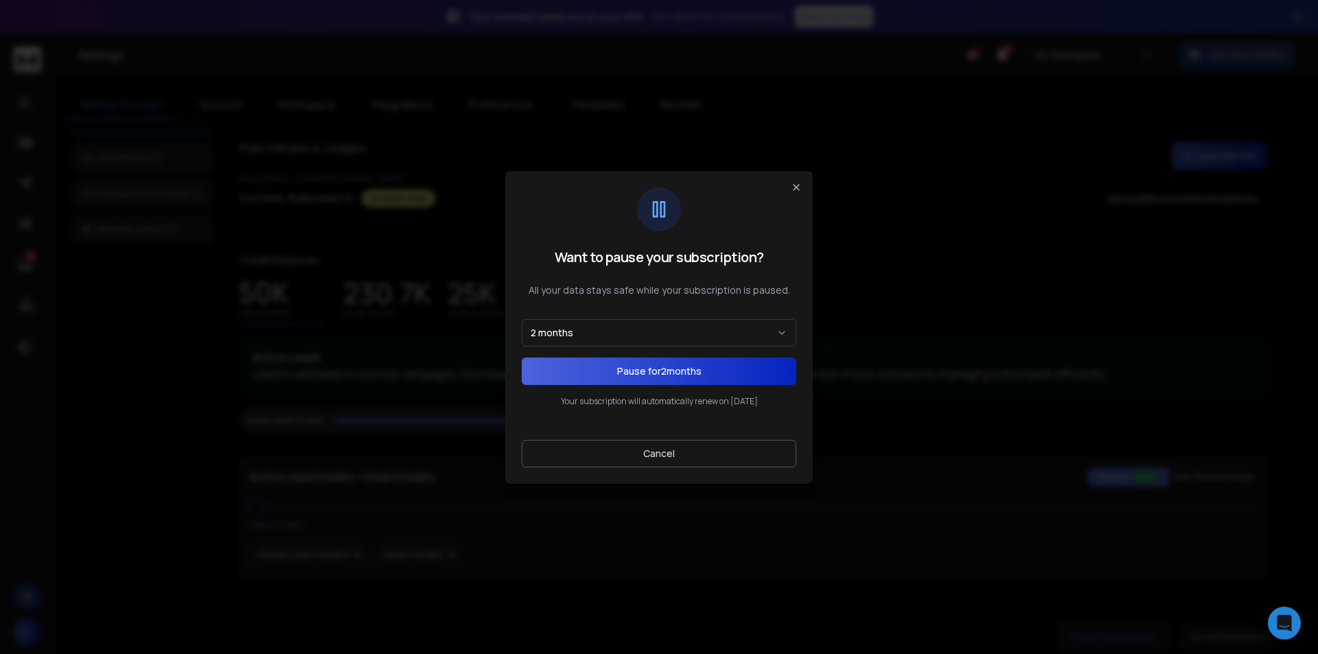
click at [607, 326] on body "Your warmest leads are on your site – Turn visits into conversations Reach Out …" at bounding box center [659, 327] width 1318 height 654
click at [706, 418] on div "Dialog Title Want to pause your subscription? All your data stays safe while yo…" at bounding box center [658, 327] width 307 height 313
click at [793, 187] on icon "button" at bounding box center [796, 187] width 11 height 11
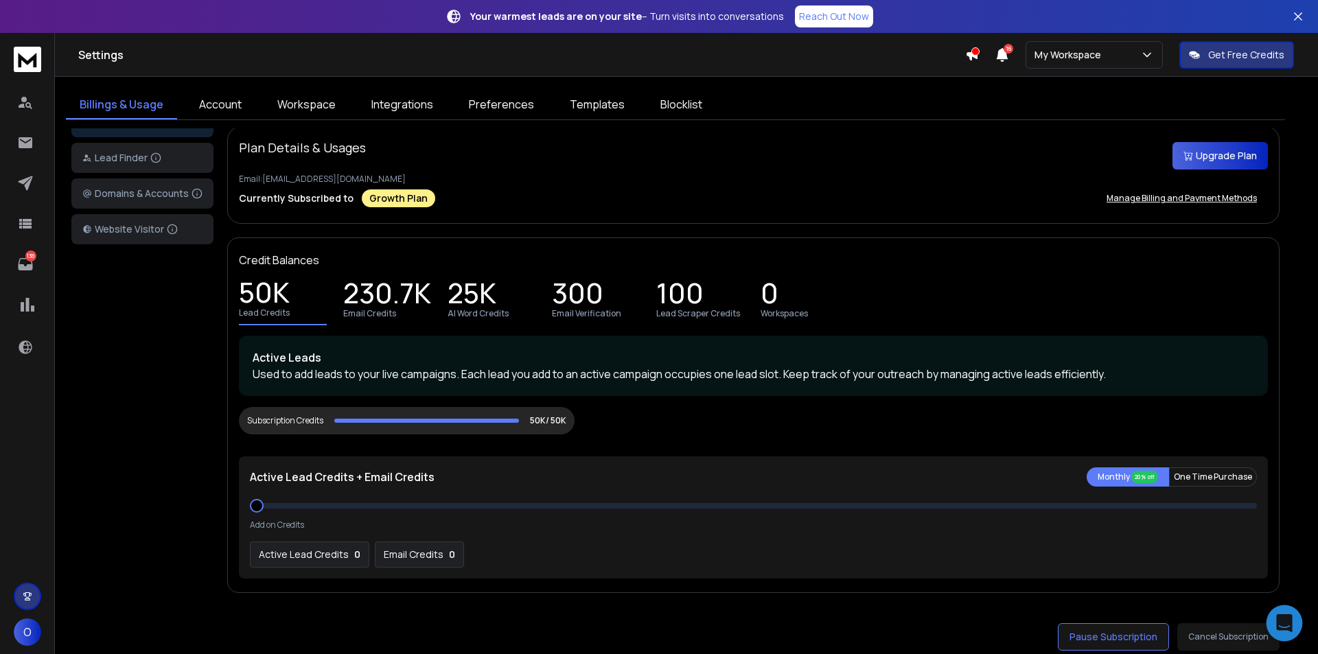
click at [1285, 614] on div "Open Intercom Messenger" at bounding box center [1284, 623] width 36 height 36
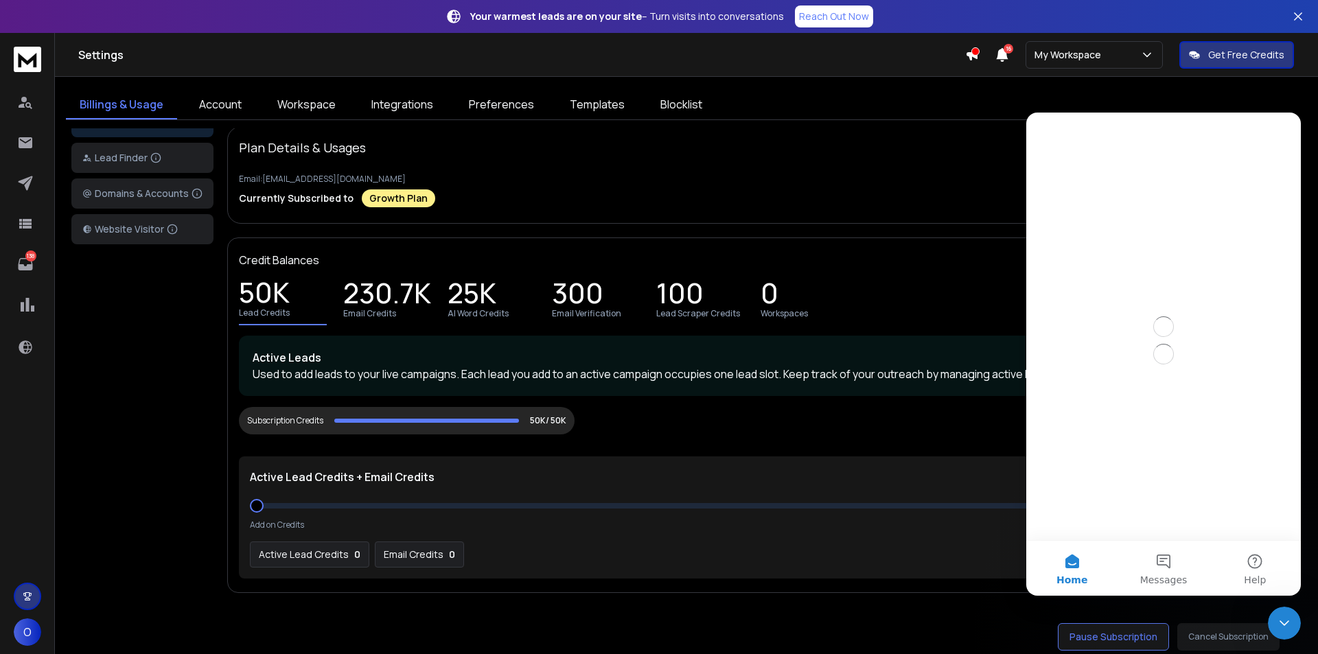
scroll to position [0, 0]
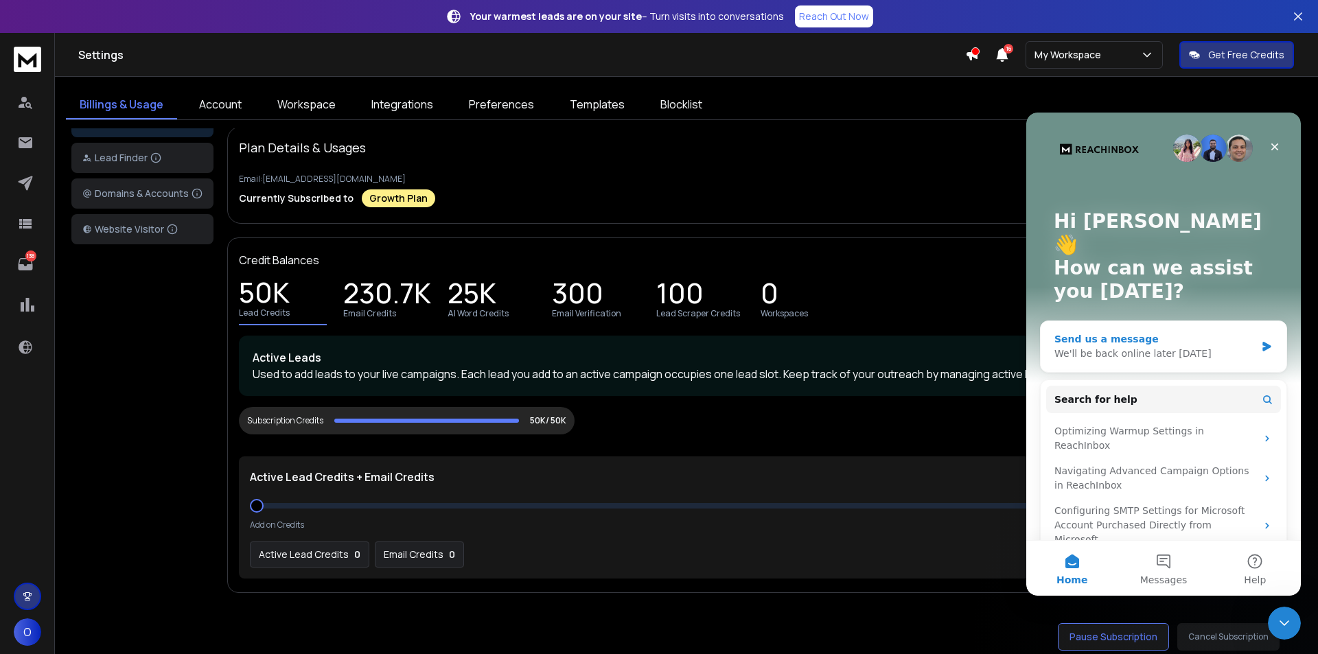
click at [1124, 347] on div "We'll be back online later today" at bounding box center [1154, 354] width 201 height 14
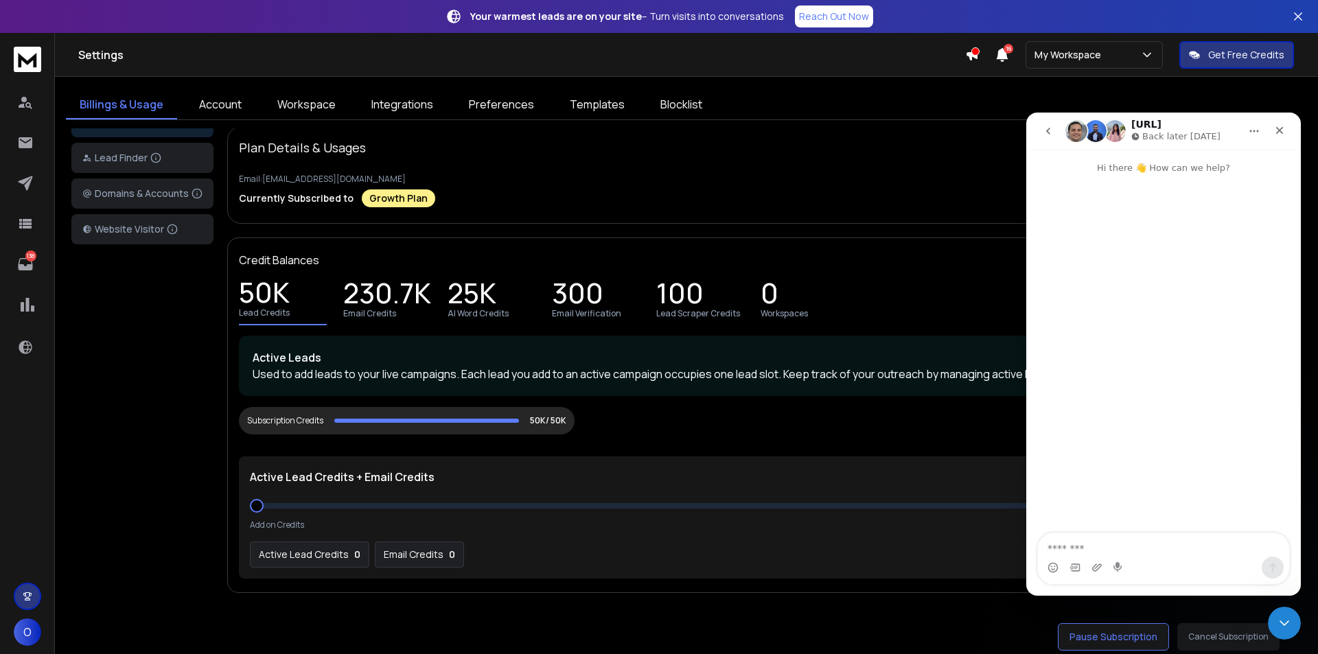
click at [1104, 546] on textarea "Message…" at bounding box center [1163, 544] width 251 height 23
type textarea "**"
type textarea "*******"
type textarea "**********"
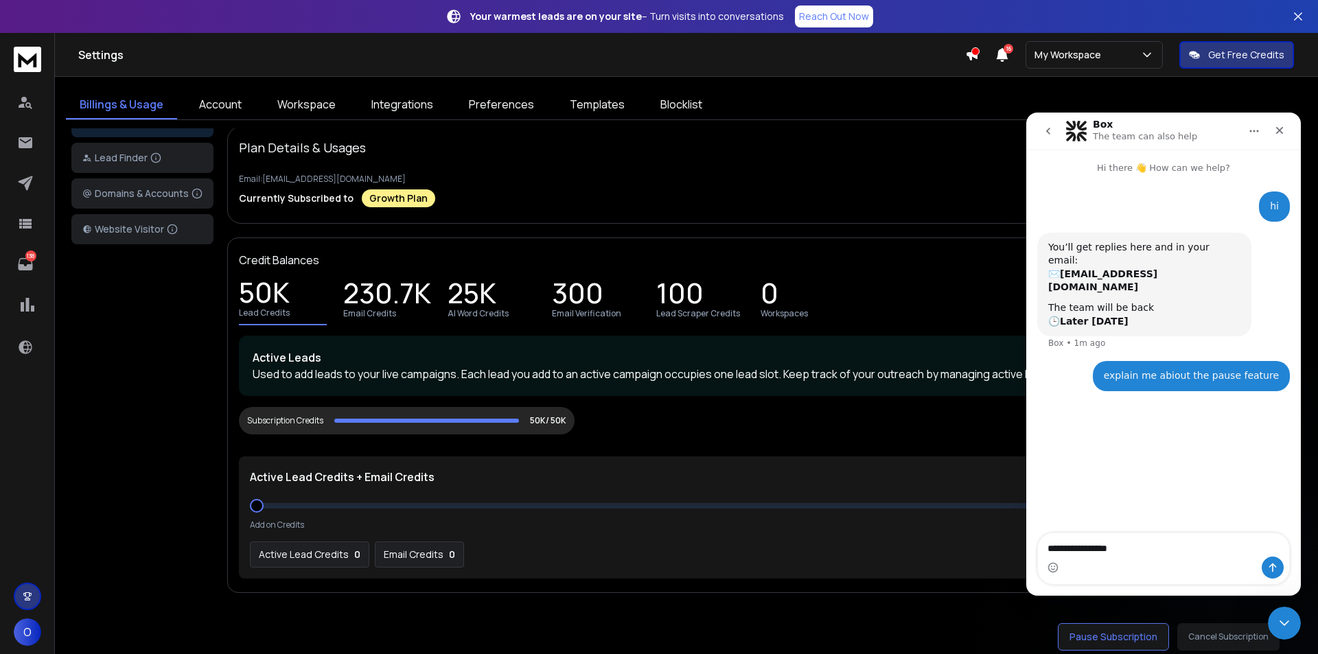
type textarea "**********"
click at [1283, 620] on icon "Close Intercom Messenger" at bounding box center [1282, 620] width 10 height 5
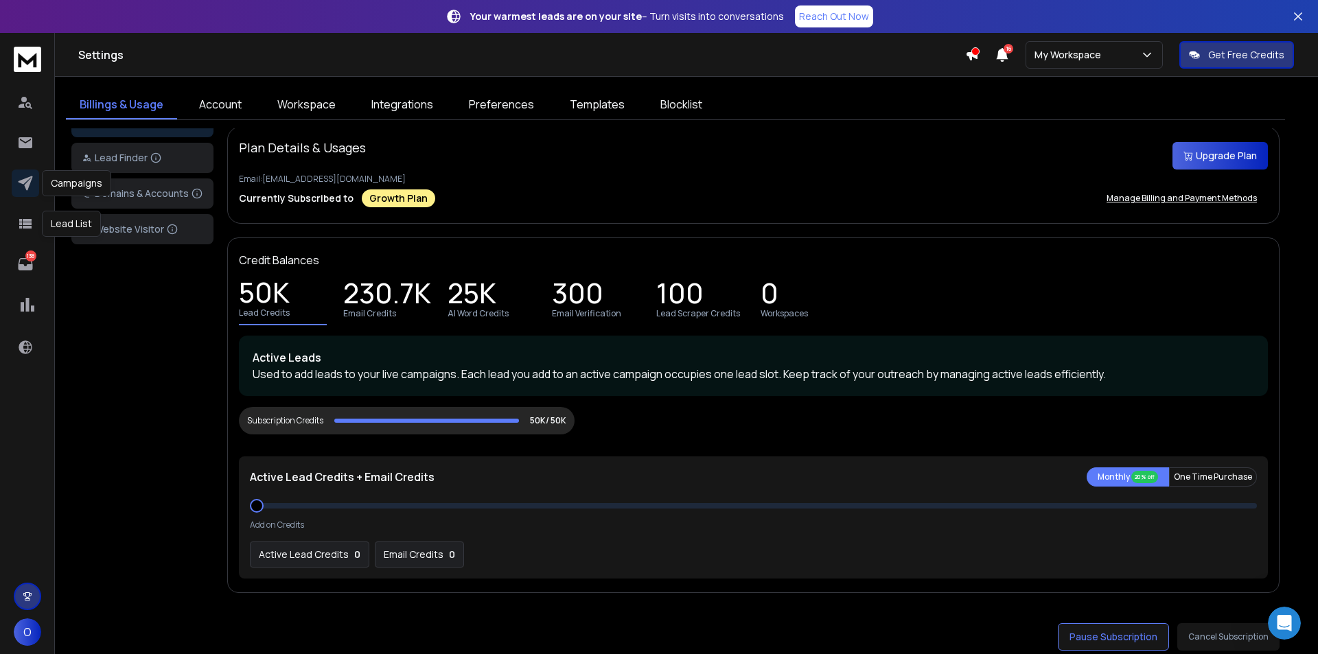
click at [19, 179] on icon at bounding box center [25, 183] width 16 height 16
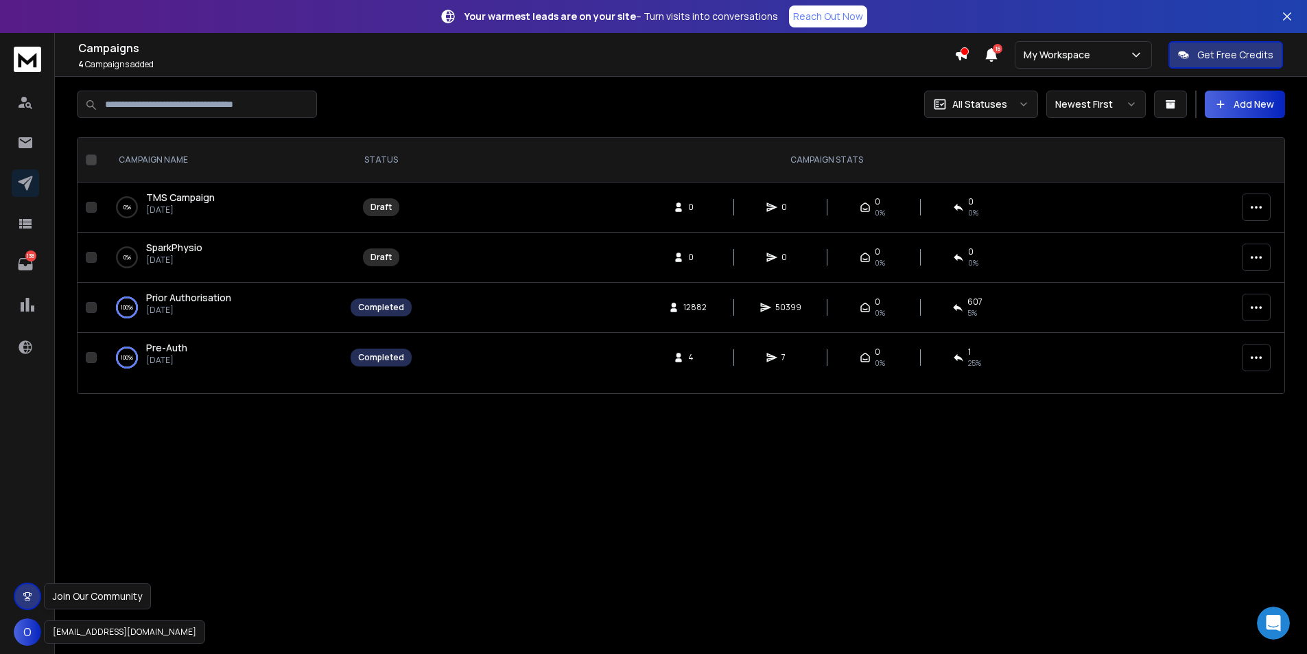
click at [29, 620] on span "O" at bounding box center [27, 631] width 27 height 27
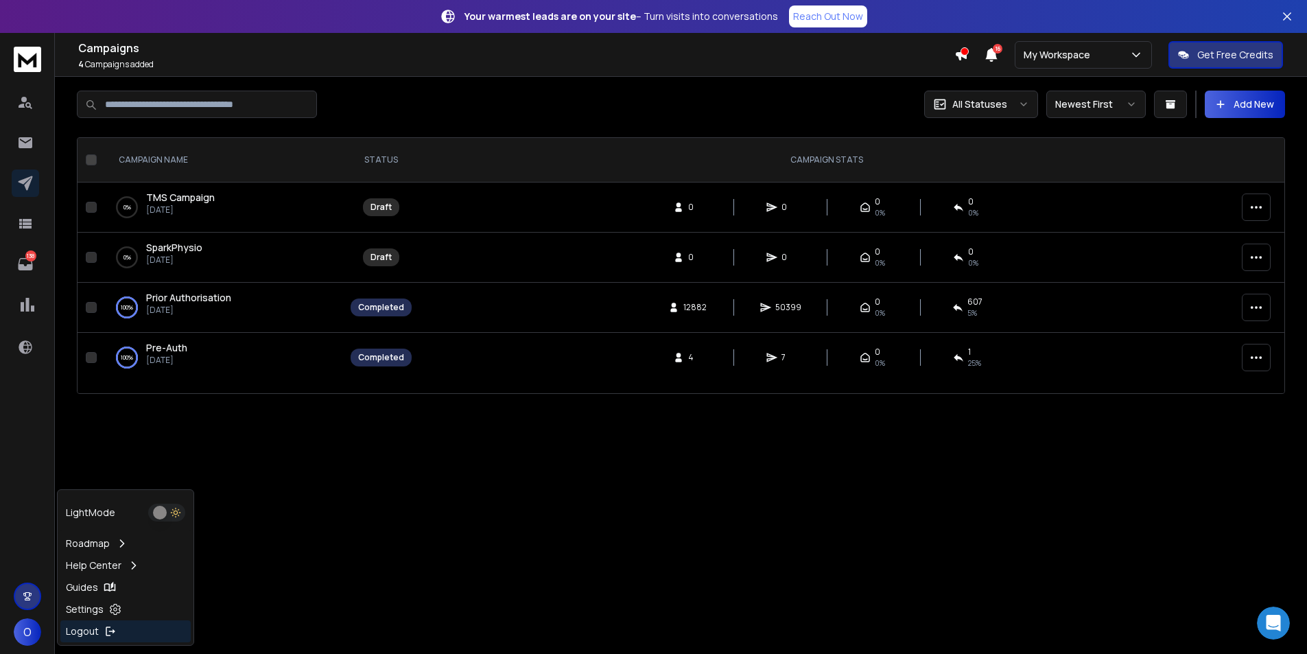
click at [95, 622] on div "Logout" at bounding box center [125, 631] width 130 height 22
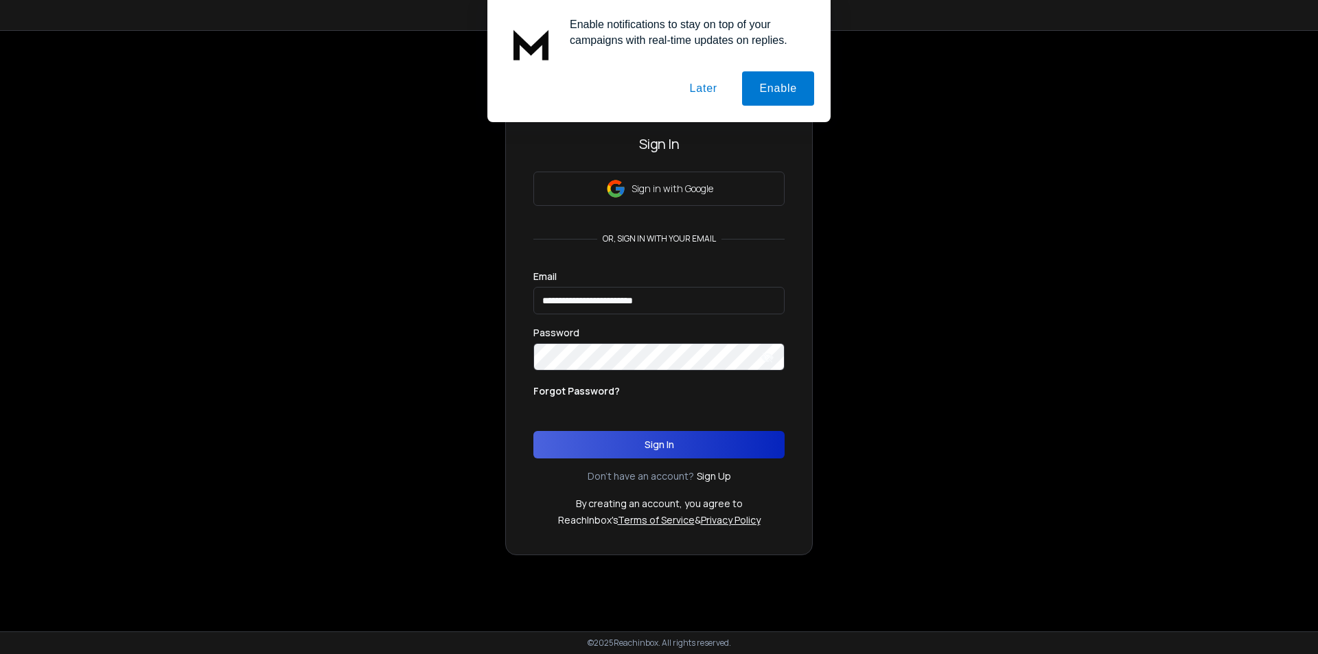
click at [642, 292] on input "**********" at bounding box center [658, 300] width 251 height 27
type input "**********"
click at [688, 439] on button "Sign In" at bounding box center [658, 444] width 251 height 27
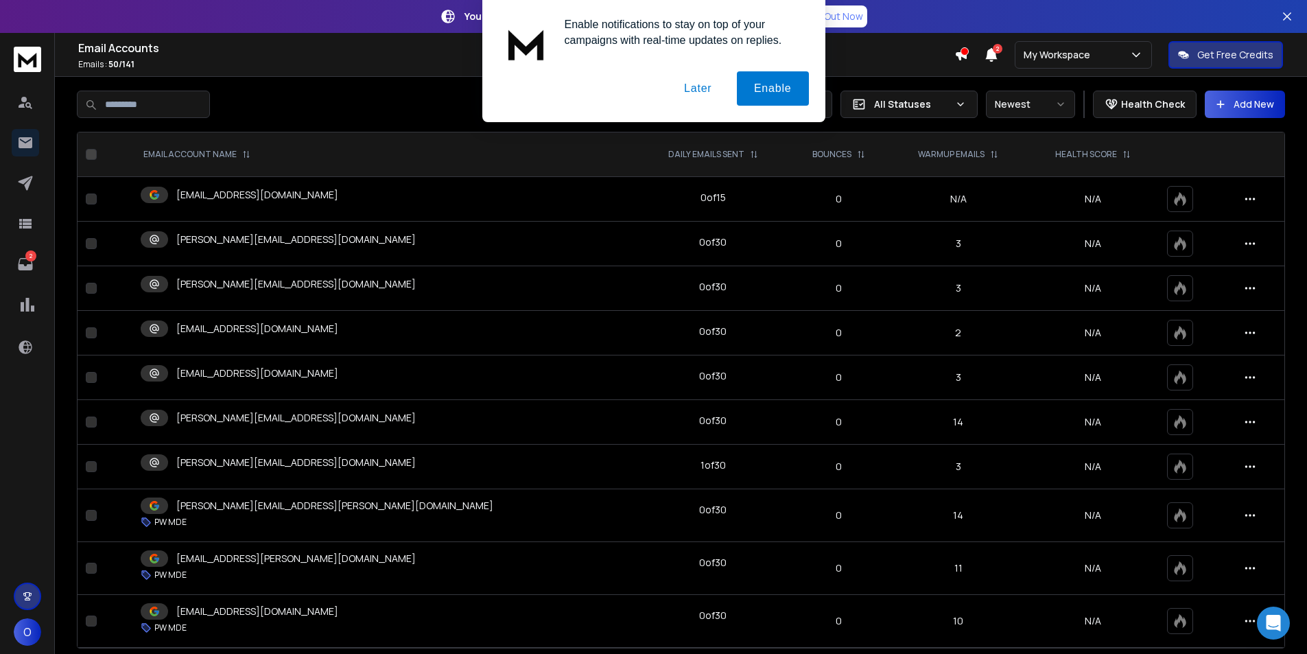
click at [696, 95] on button "Later" at bounding box center [698, 88] width 62 height 34
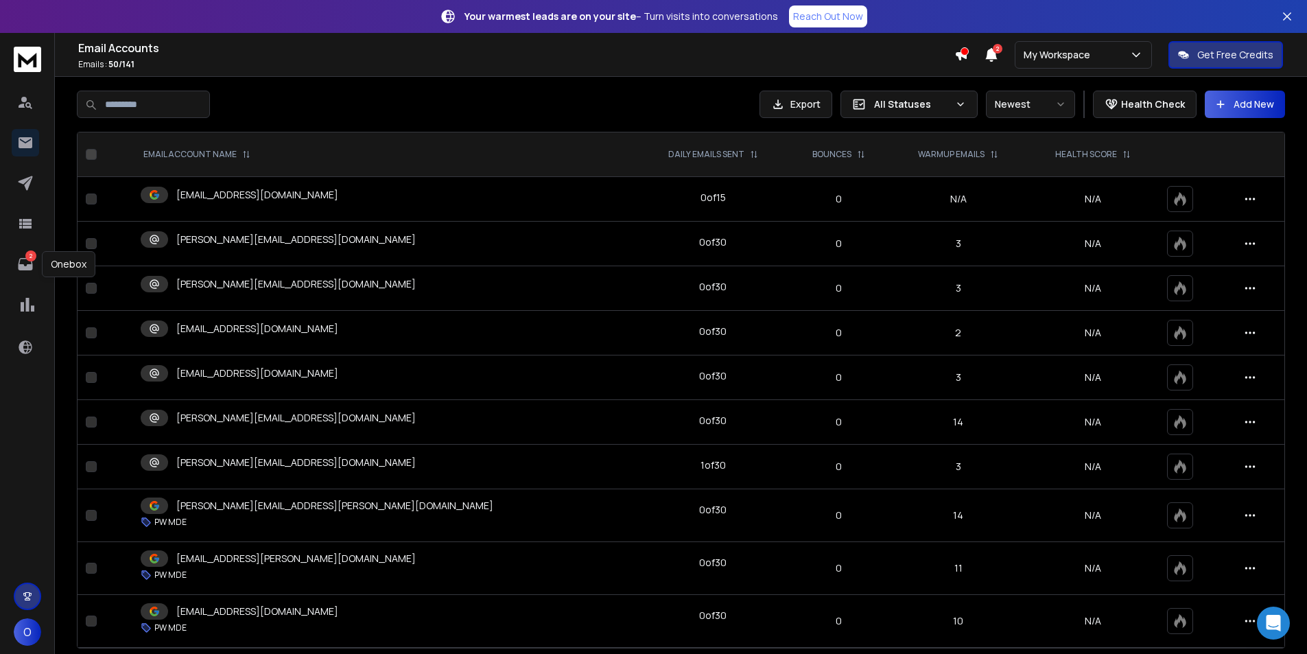
click at [6, 266] on div "2 O" at bounding box center [27, 346] width 55 height 627
click at [22, 258] on icon at bounding box center [25, 264] width 16 height 16
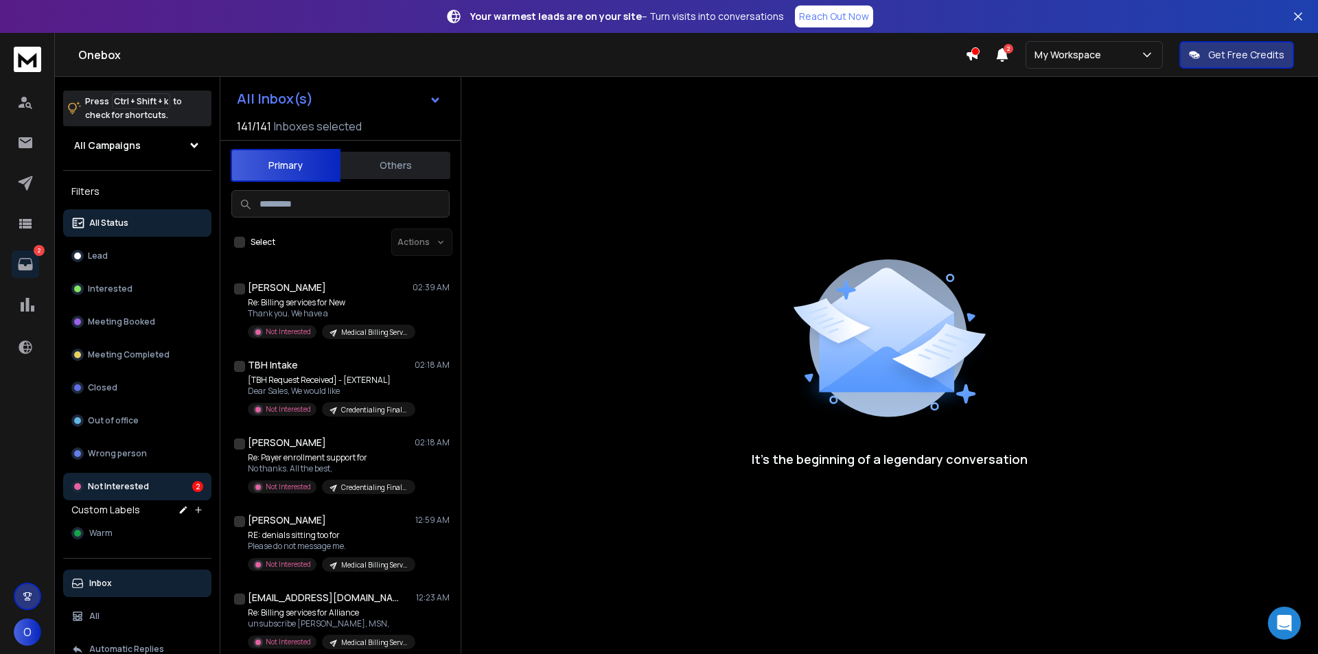
click at [105, 484] on p "Not Interested" at bounding box center [118, 486] width 61 height 11
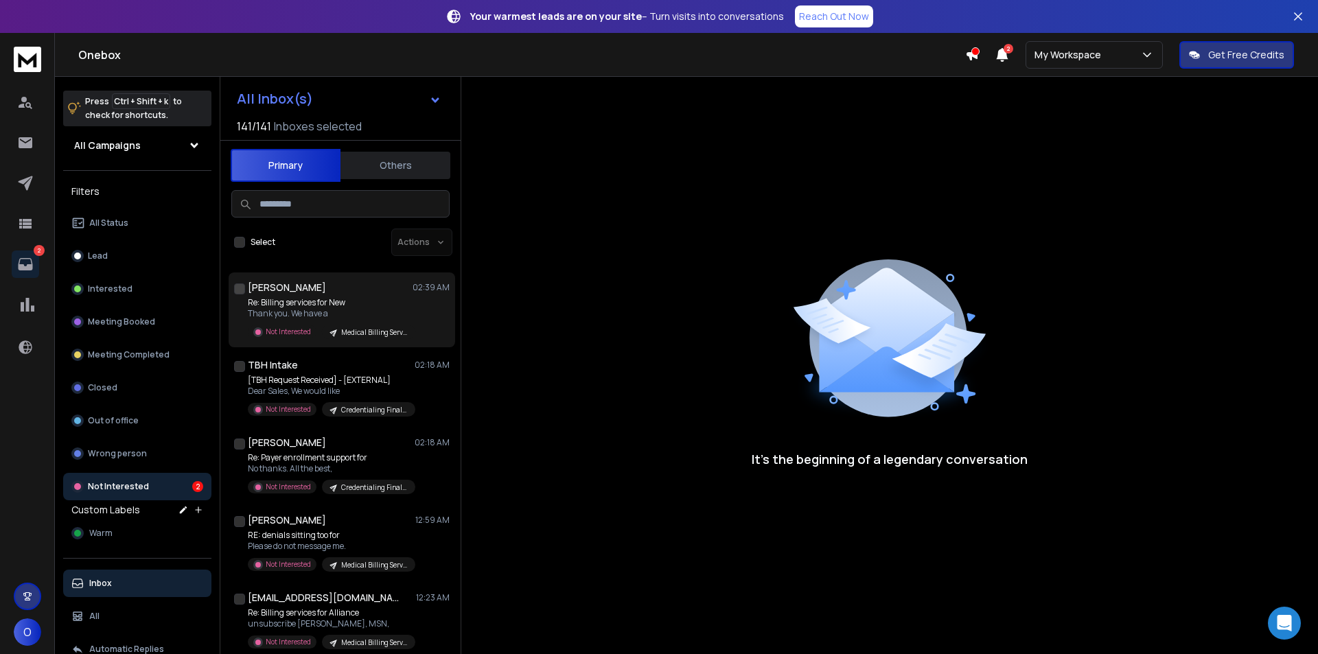
click at [329, 300] on p "Re: Billing services for New" at bounding box center [330, 302] width 165 height 11
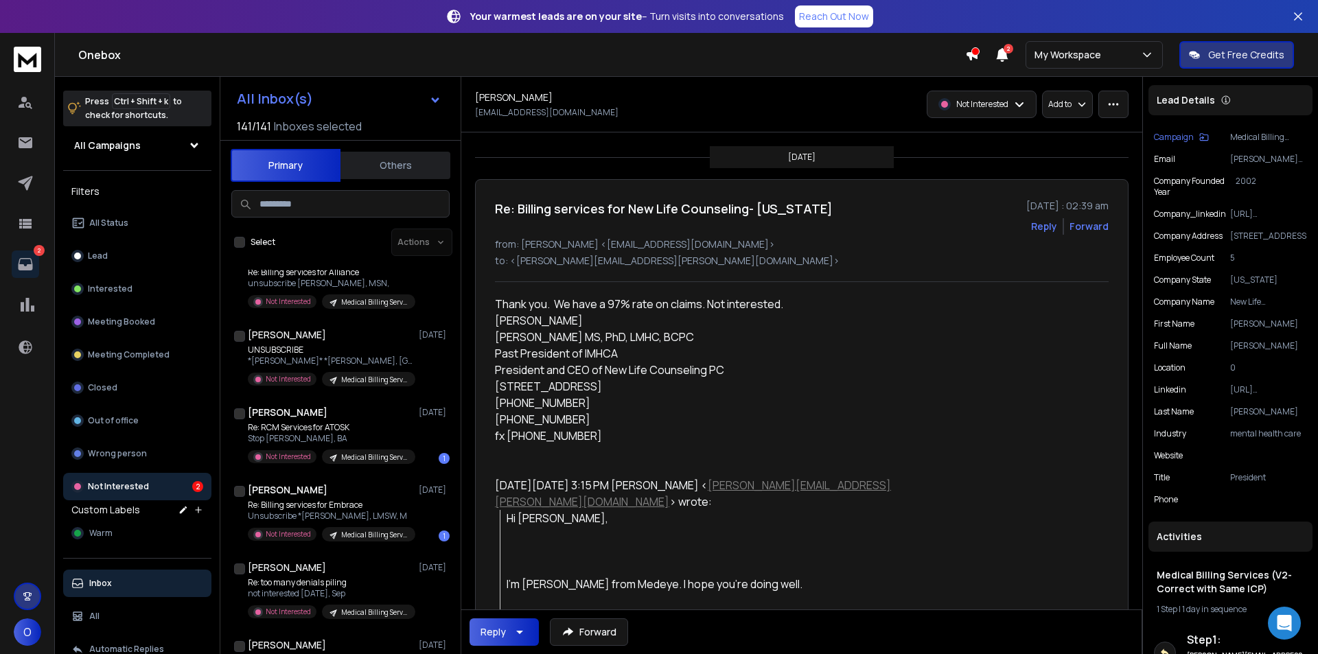
scroll to position [343, 0]
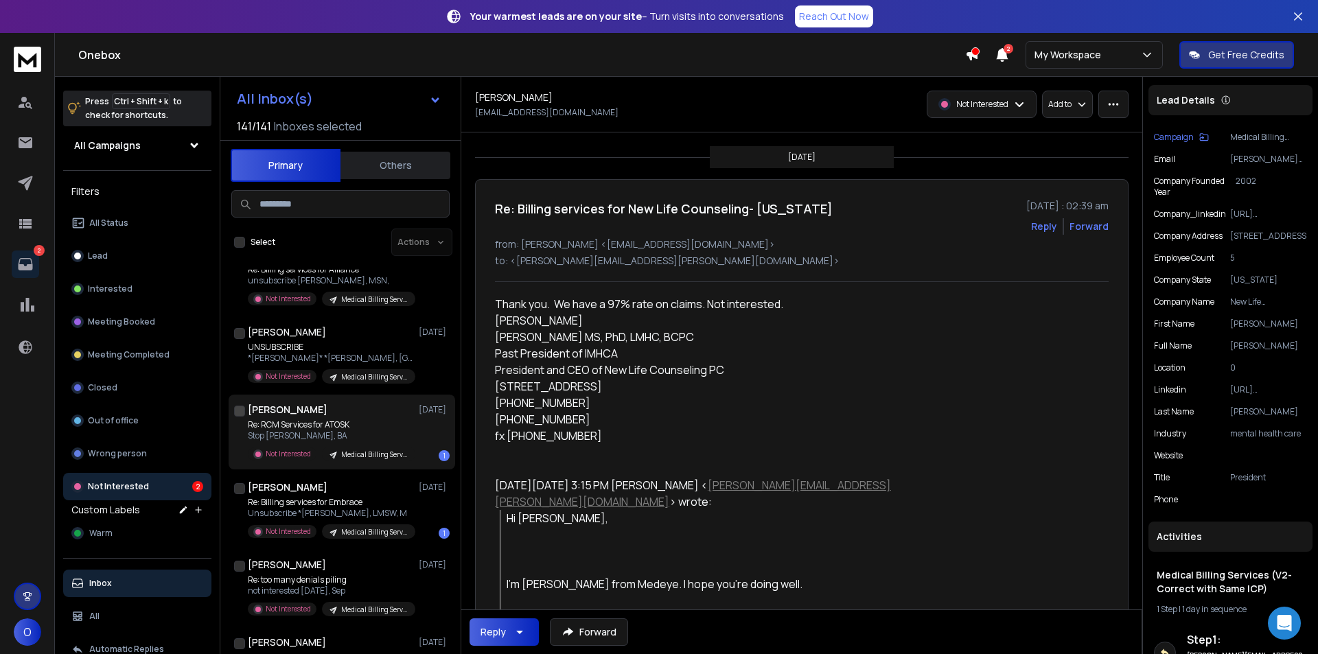
click at [321, 419] on div "Sharon Frangiskakis 10 Sep Re: RCM Services for ATOSK Stop Sharon H. Frangiskak…" at bounding box center [349, 432] width 202 height 58
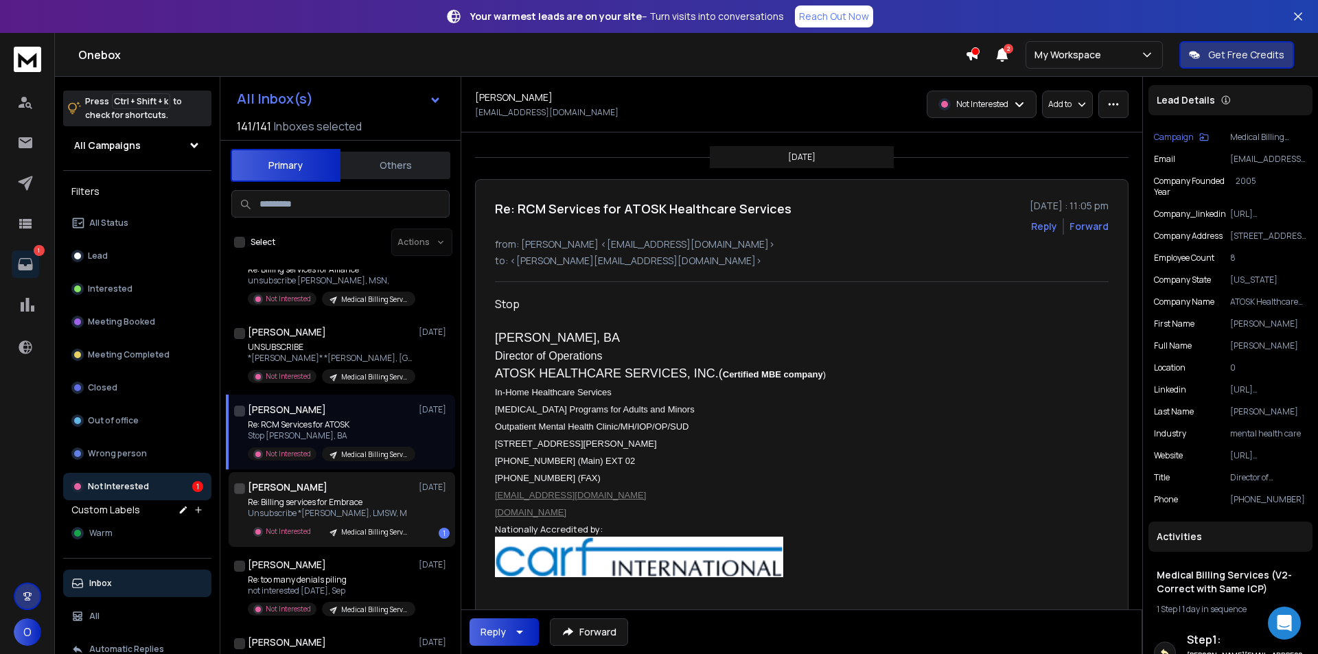
click at [318, 500] on p "Re: Billing services for Embrace" at bounding box center [330, 502] width 165 height 11
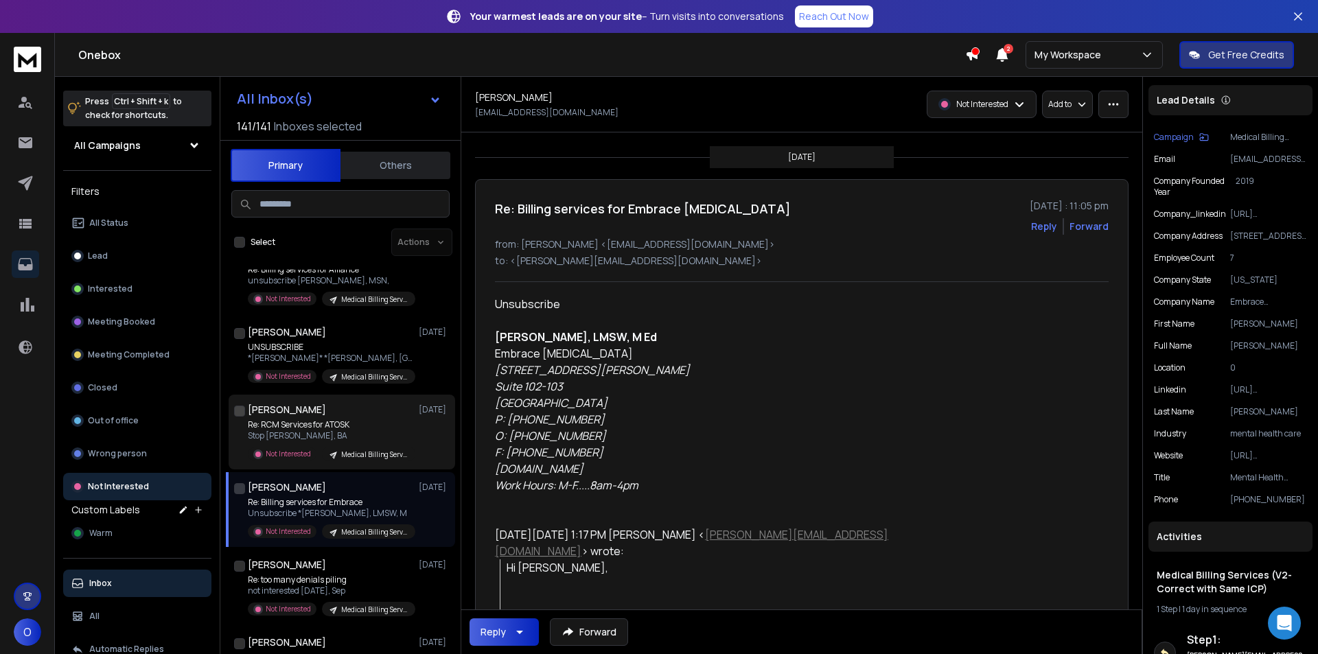
scroll to position [0, 0]
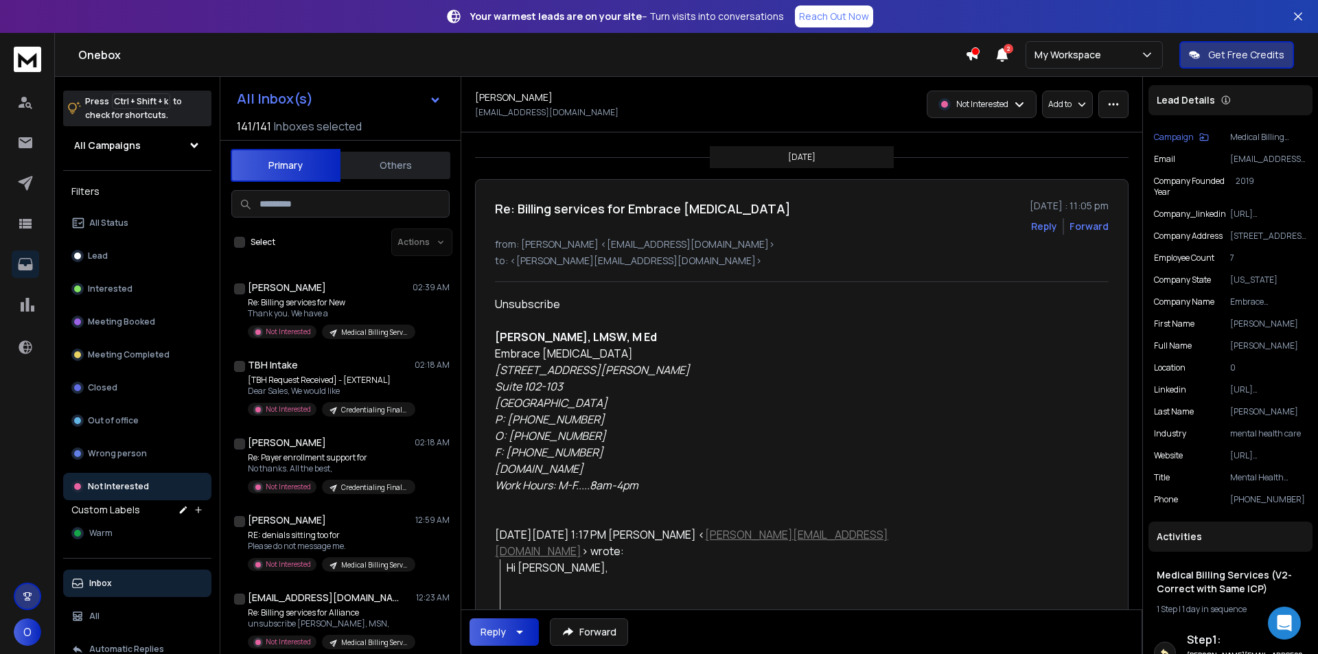
click at [377, 159] on button "Others" at bounding box center [395, 165] width 110 height 30
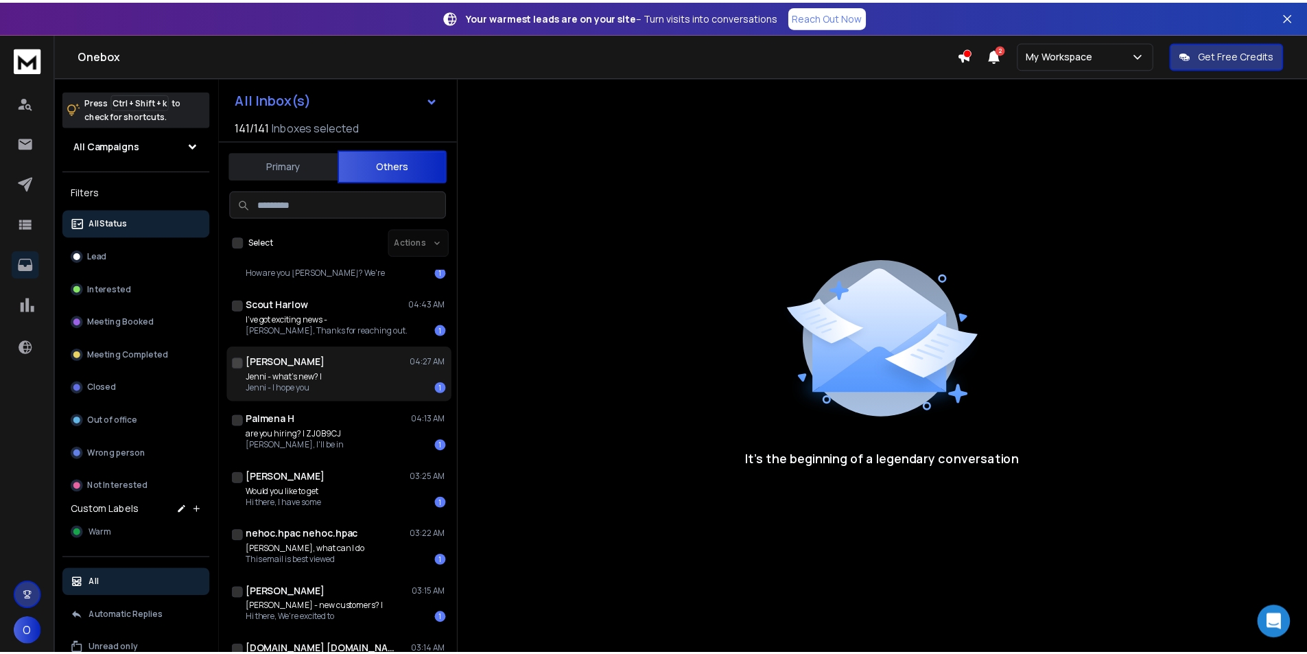
scroll to position [206, 0]
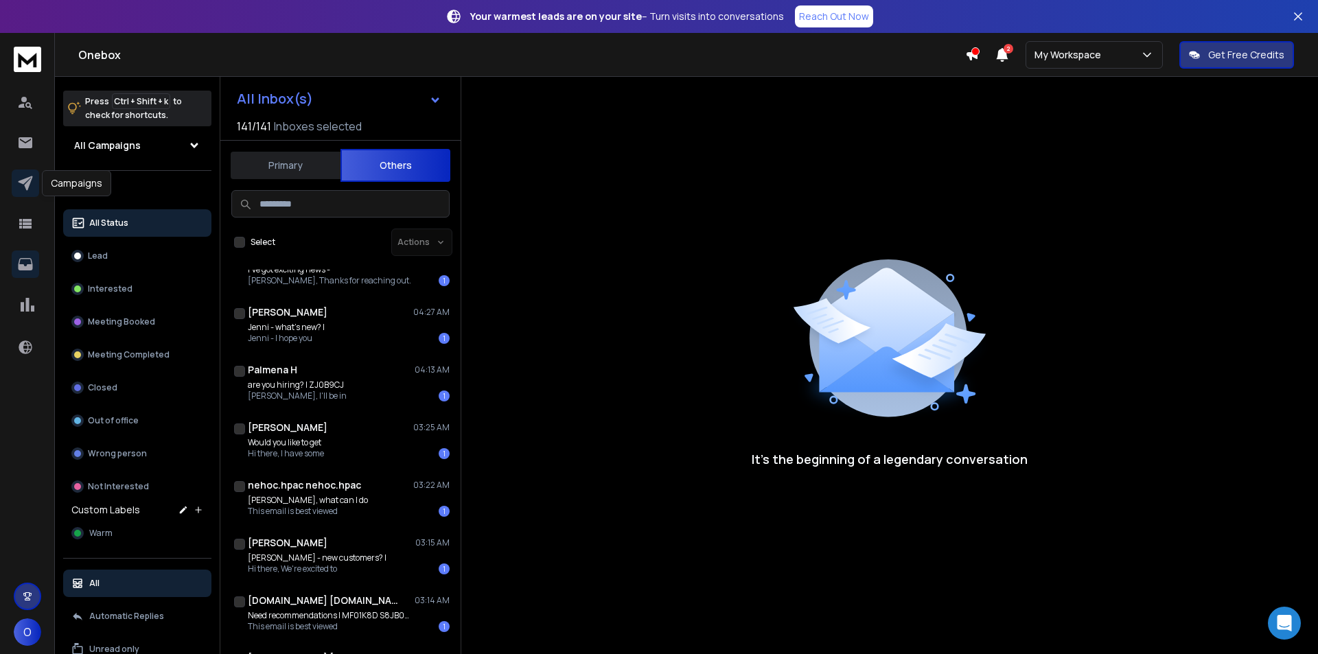
click at [16, 170] on link at bounding box center [25, 183] width 27 height 27
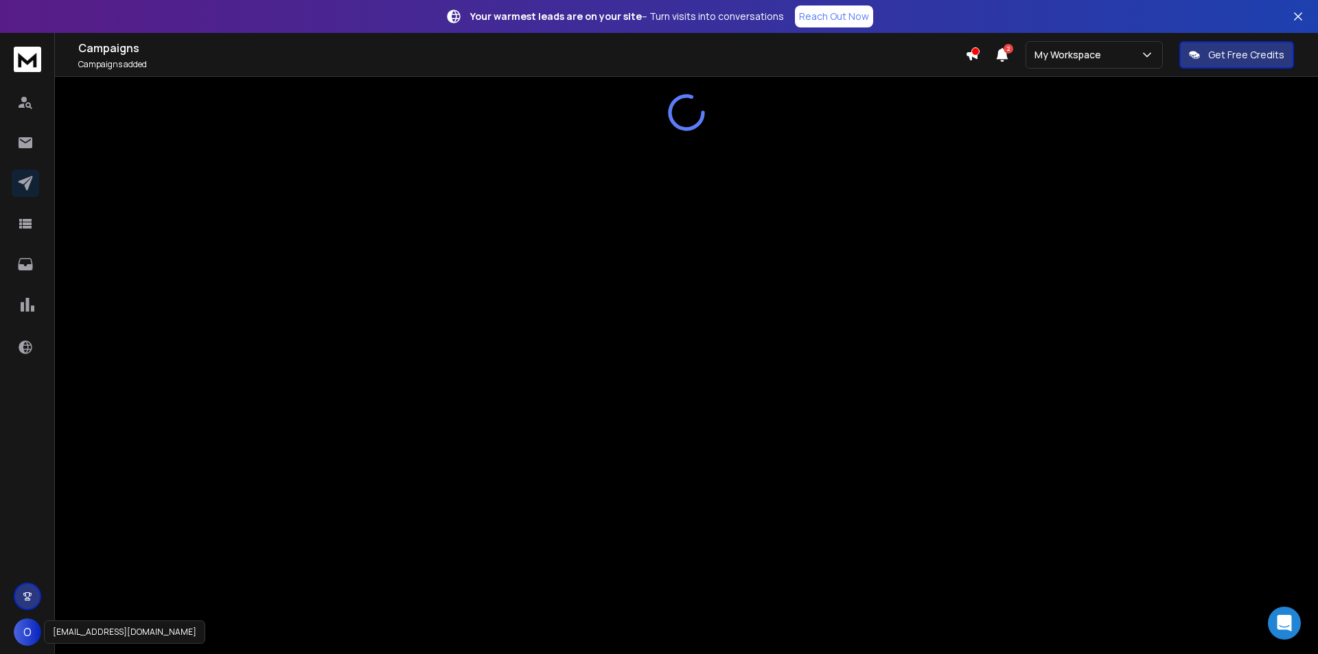
click at [38, 625] on span "O" at bounding box center [27, 631] width 27 height 27
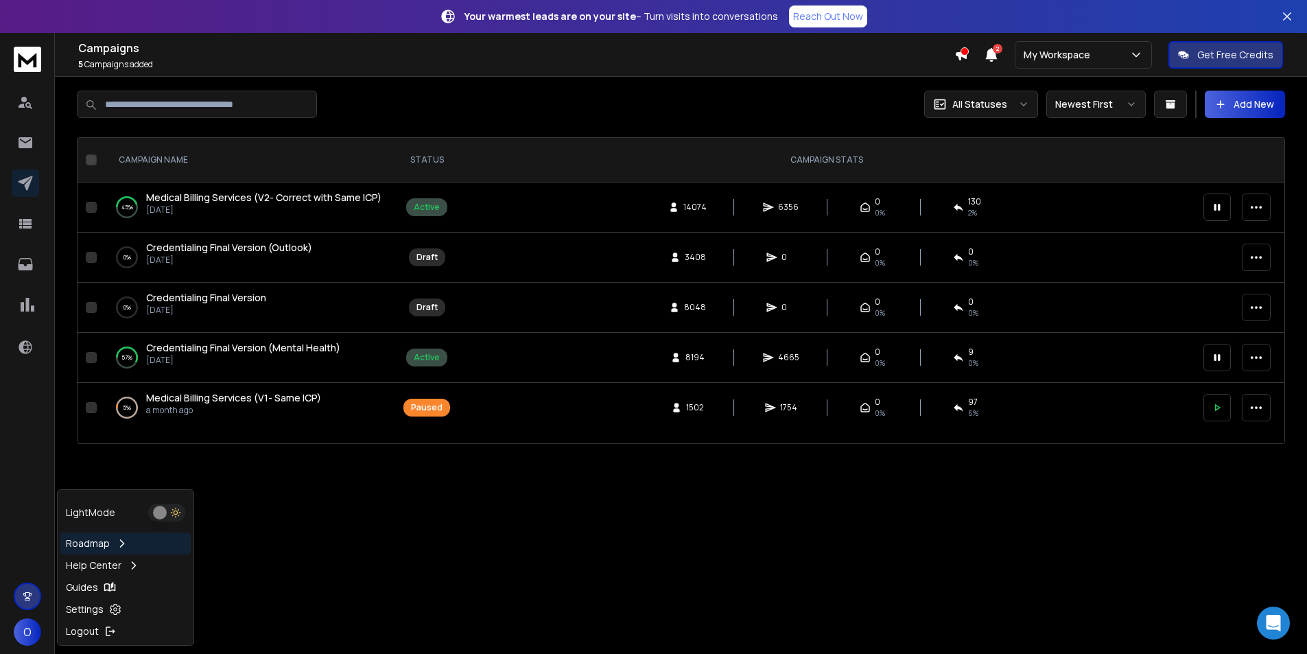
click at [173, 504] on button "button" at bounding box center [166, 513] width 37 height 18
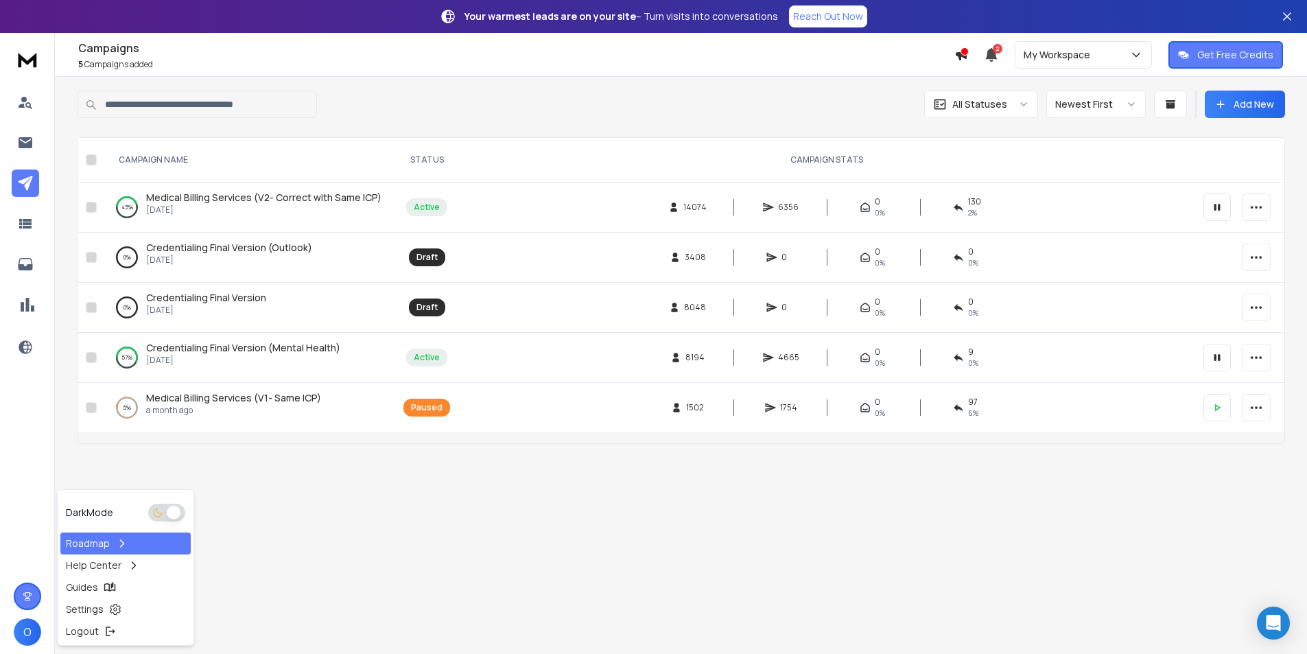
click at [383, 487] on div "Campaigns 5 Campaigns Added All Statuses Newest First Add New CAMPAIGN NAME STA…" at bounding box center [681, 418] width 1209 height 654
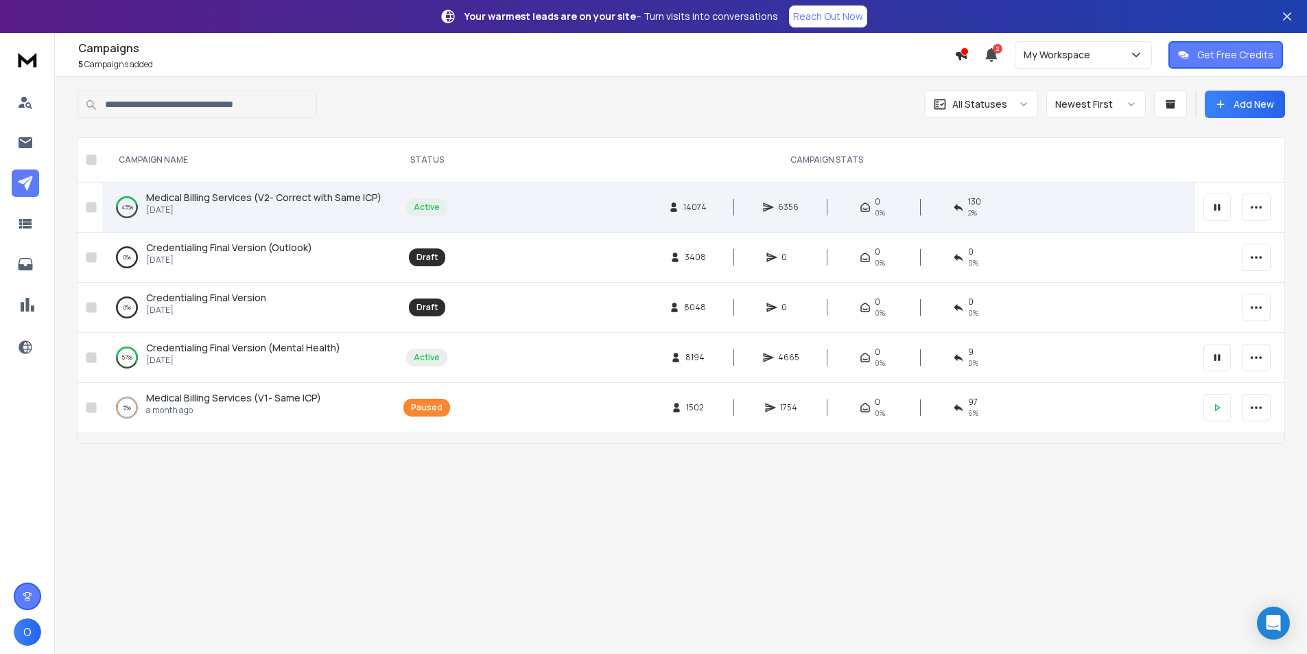
click at [353, 206] on p "9 days ago" at bounding box center [263, 210] width 235 height 11
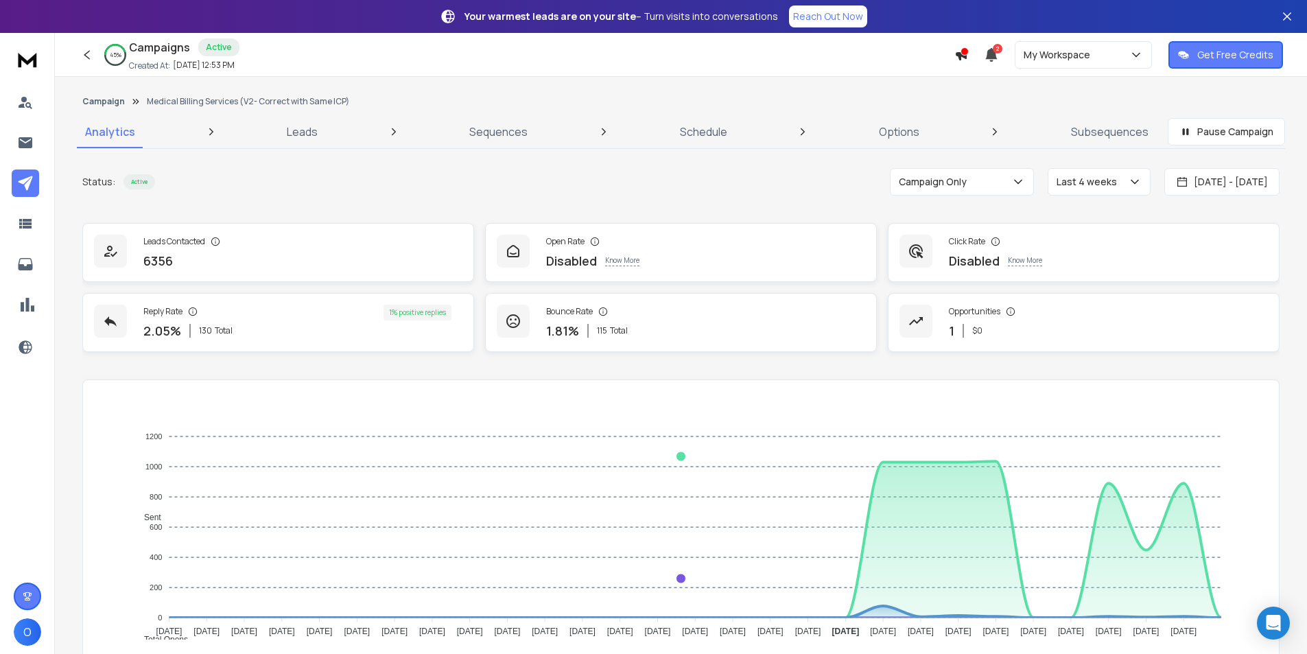
click at [1207, 130] on button "Pause Campaign" at bounding box center [1226, 131] width 117 height 27
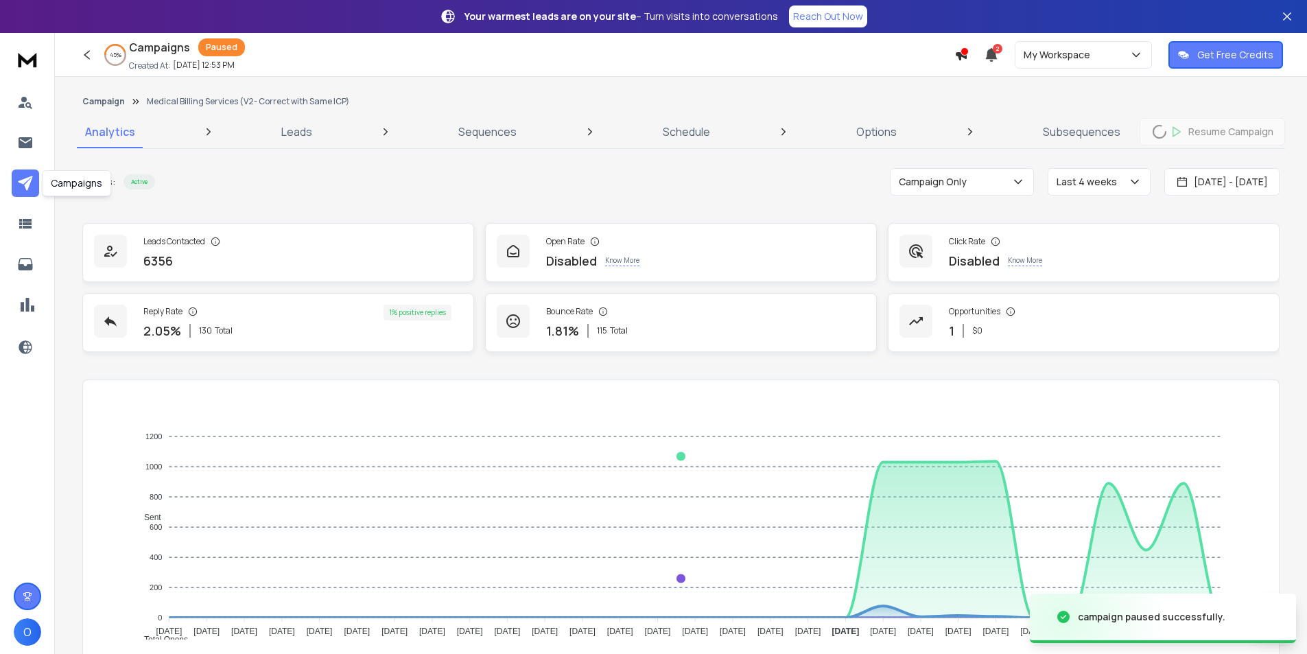
click at [23, 181] on icon at bounding box center [25, 183] width 14 height 14
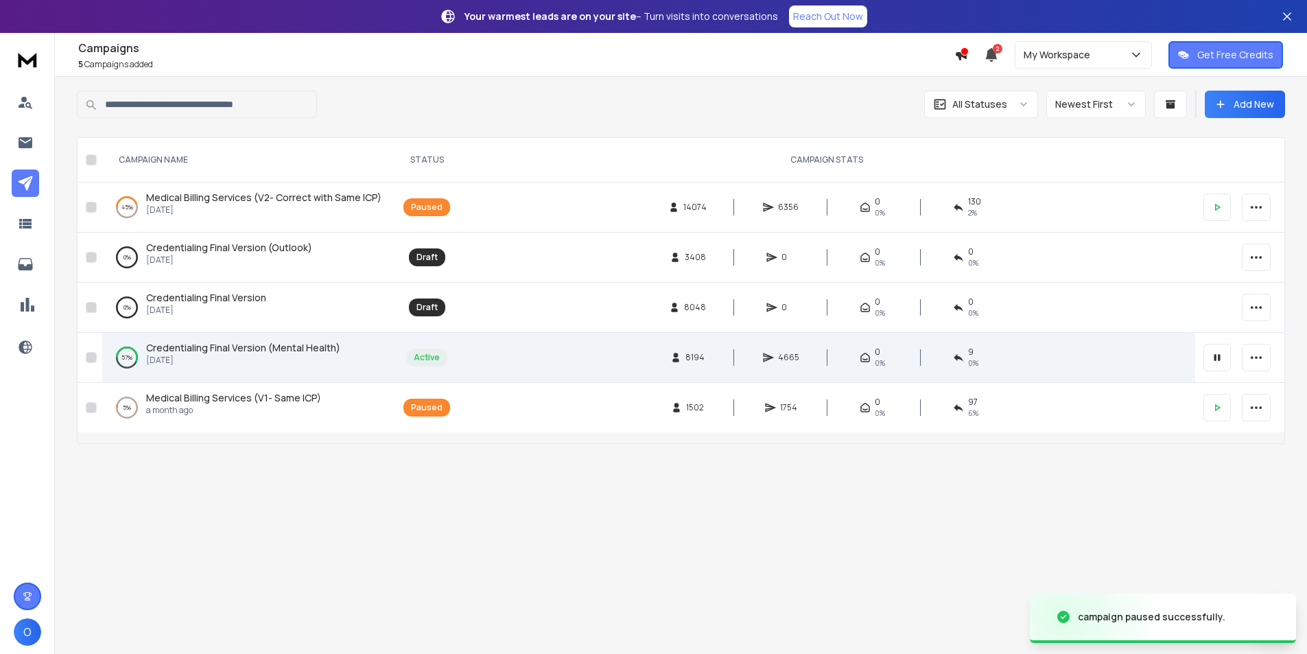
click at [206, 356] on p "18 days ago" at bounding box center [243, 360] width 194 height 11
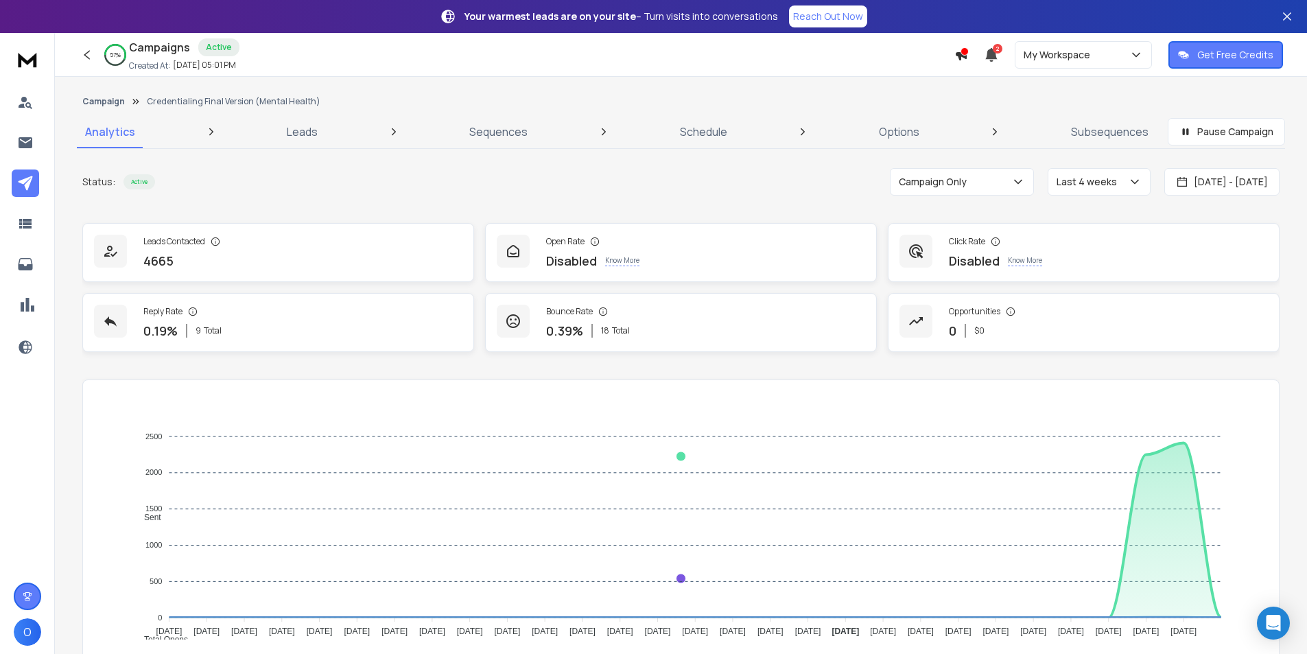
drag, startPoint x: 1222, startPoint y: 137, endPoint x: 1214, endPoint y: 146, distance: 12.2
click at [1222, 136] on button "Pause Campaign" at bounding box center [1226, 131] width 117 height 27
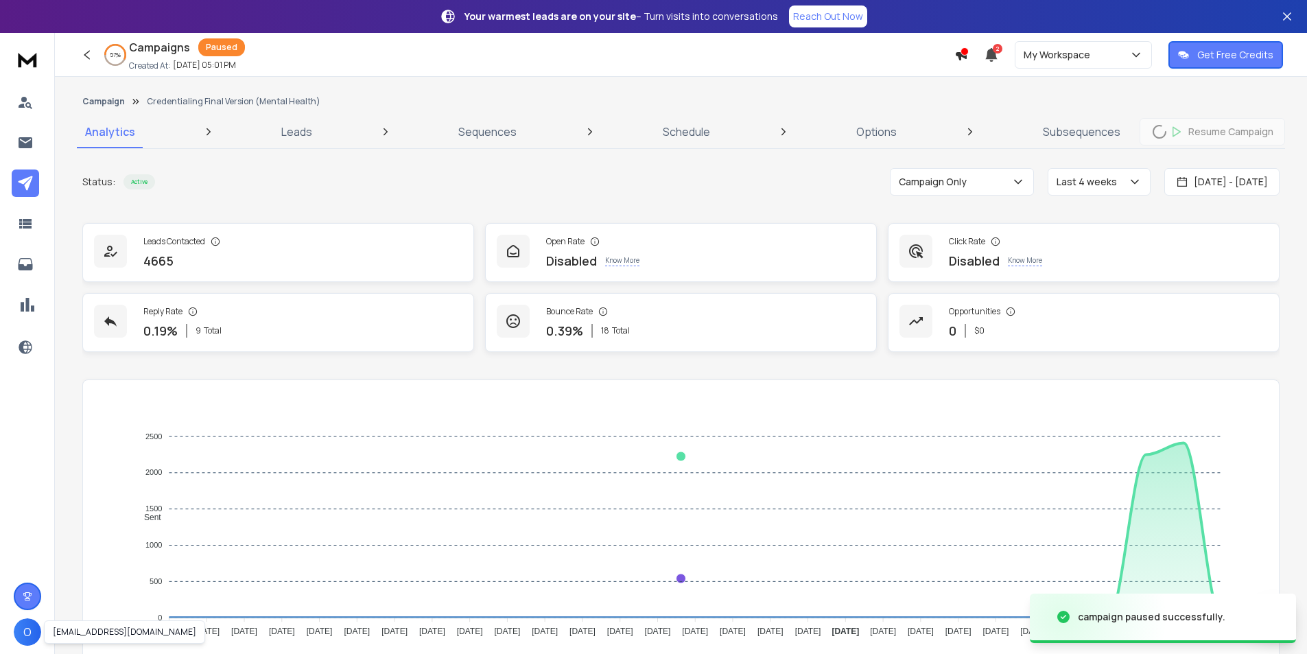
click at [36, 626] on span "O" at bounding box center [27, 631] width 27 height 27
click at [100, 611] on p "Settings" at bounding box center [85, 610] width 38 height 14
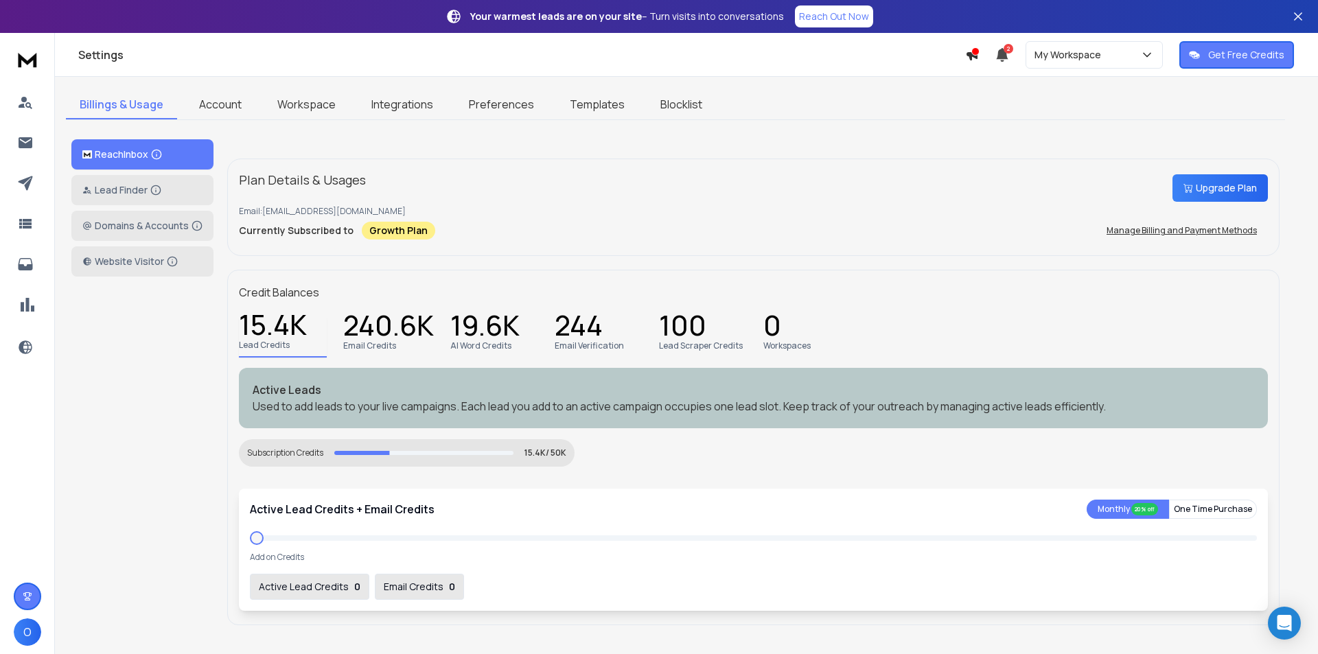
click at [1147, 231] on p "Manage Billing and Payment Methods" at bounding box center [1181, 230] width 150 height 11
click at [19, 640] on span "O" at bounding box center [27, 631] width 27 height 27
click at [83, 639] on div "Logout" at bounding box center [125, 631] width 130 height 22
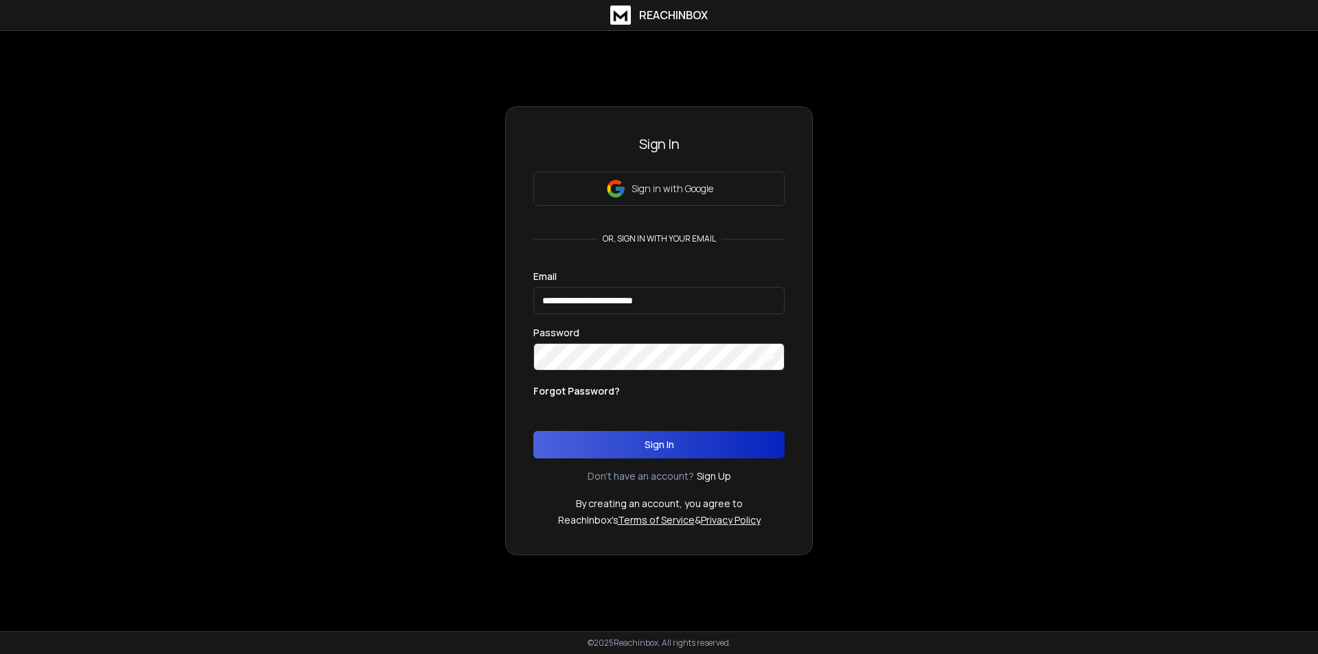
click at [622, 301] on input "**********" at bounding box center [658, 300] width 251 height 27
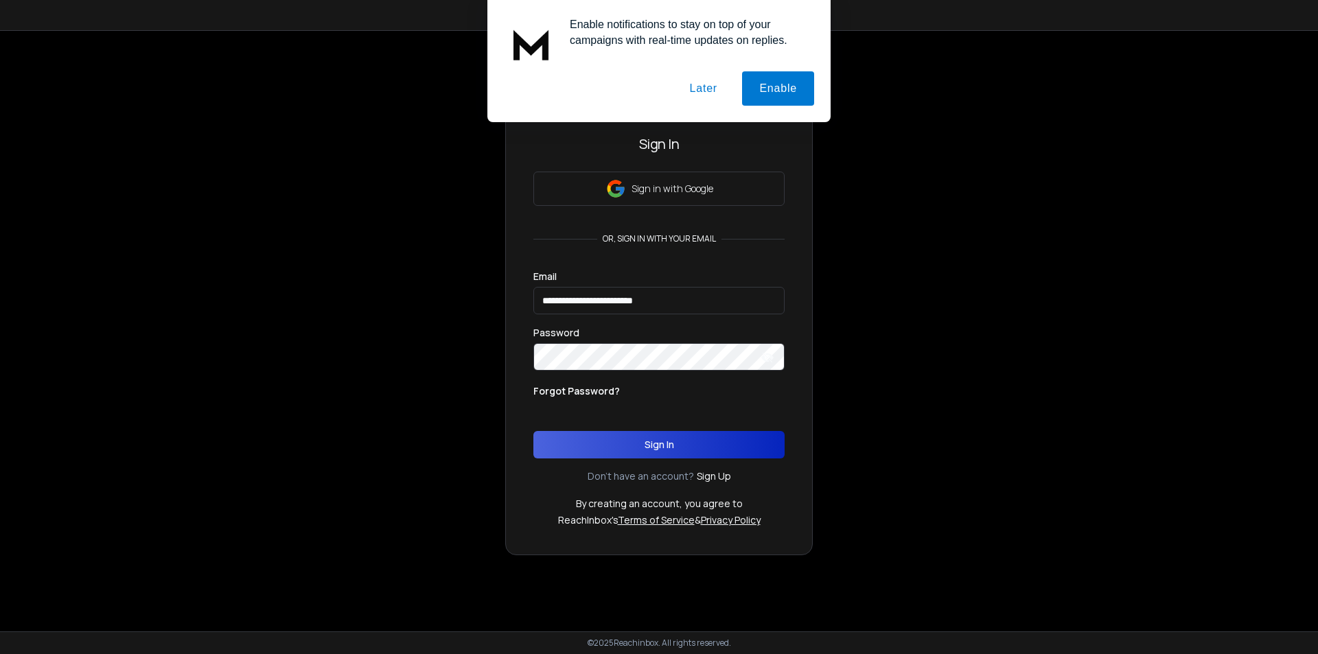
type input "**********"
click at [662, 441] on button "Sign In" at bounding box center [658, 444] width 251 height 27
click at [703, 89] on button "Later" at bounding box center [703, 88] width 62 height 34
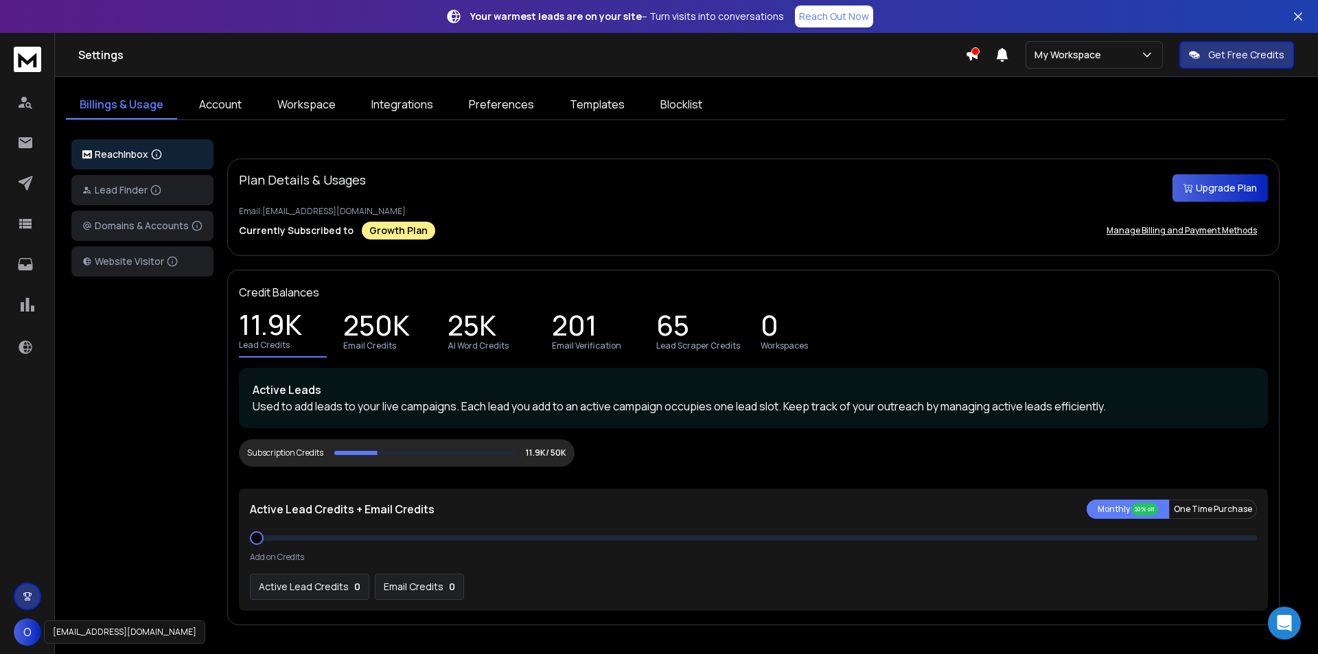
click at [30, 635] on span "O" at bounding box center [27, 631] width 27 height 27
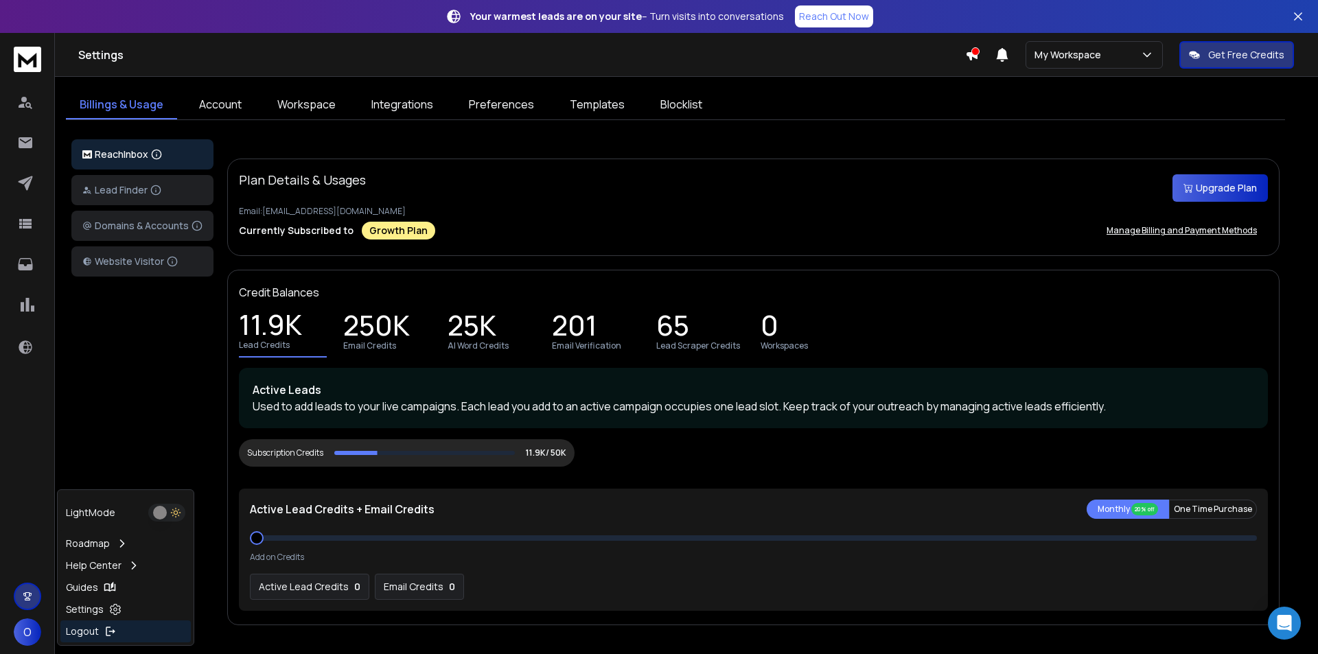
click at [87, 631] on p "Logout" at bounding box center [82, 632] width 33 height 14
